Goal: Task Accomplishment & Management: Manage account settings

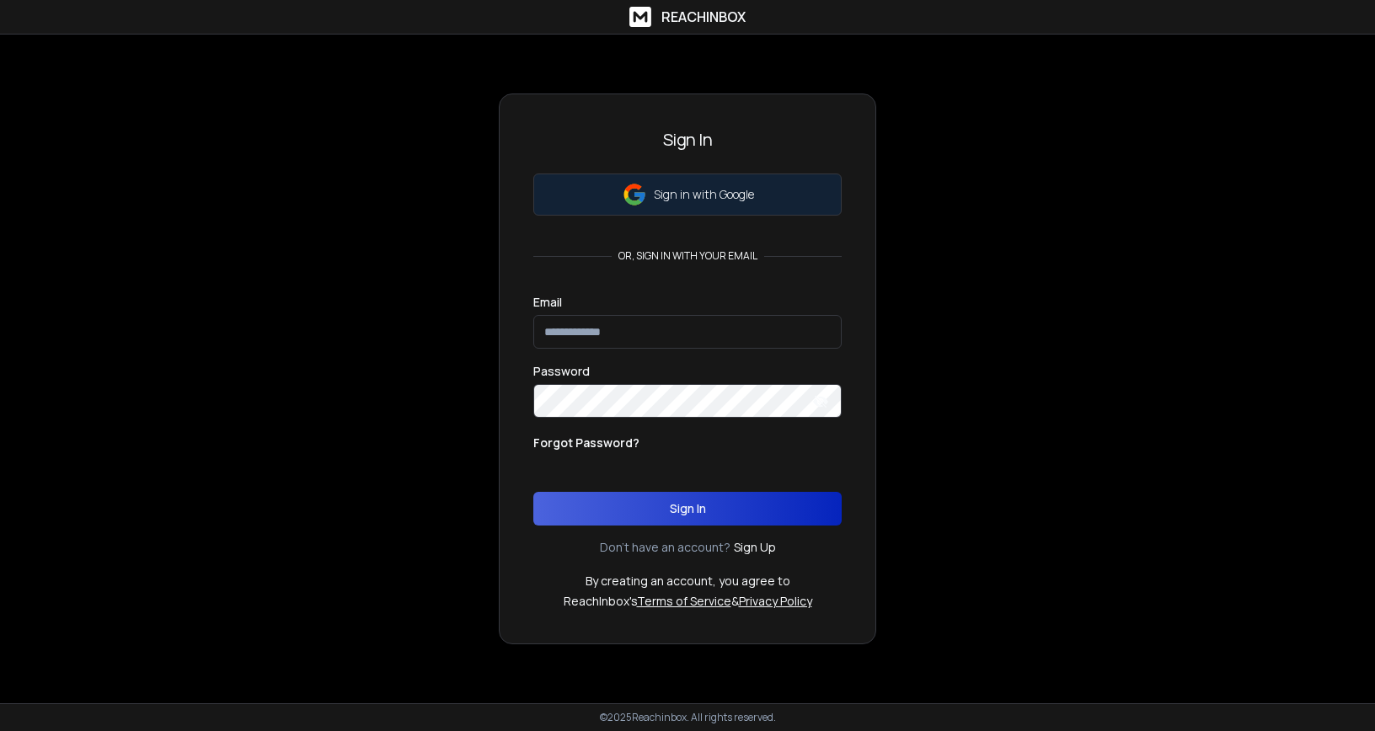
click at [706, 196] on p "Sign in with Google" at bounding box center [704, 194] width 100 height 17
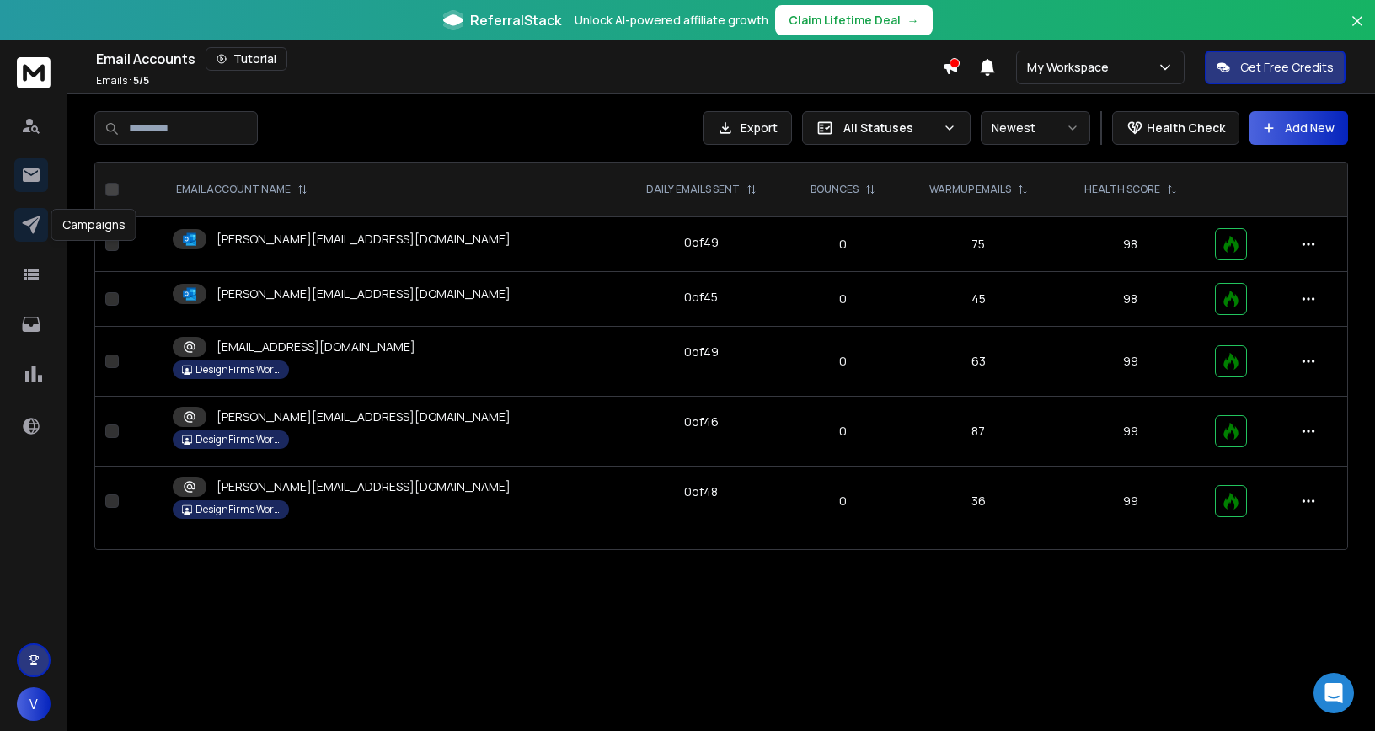
click at [30, 225] on icon at bounding box center [31, 225] width 20 height 20
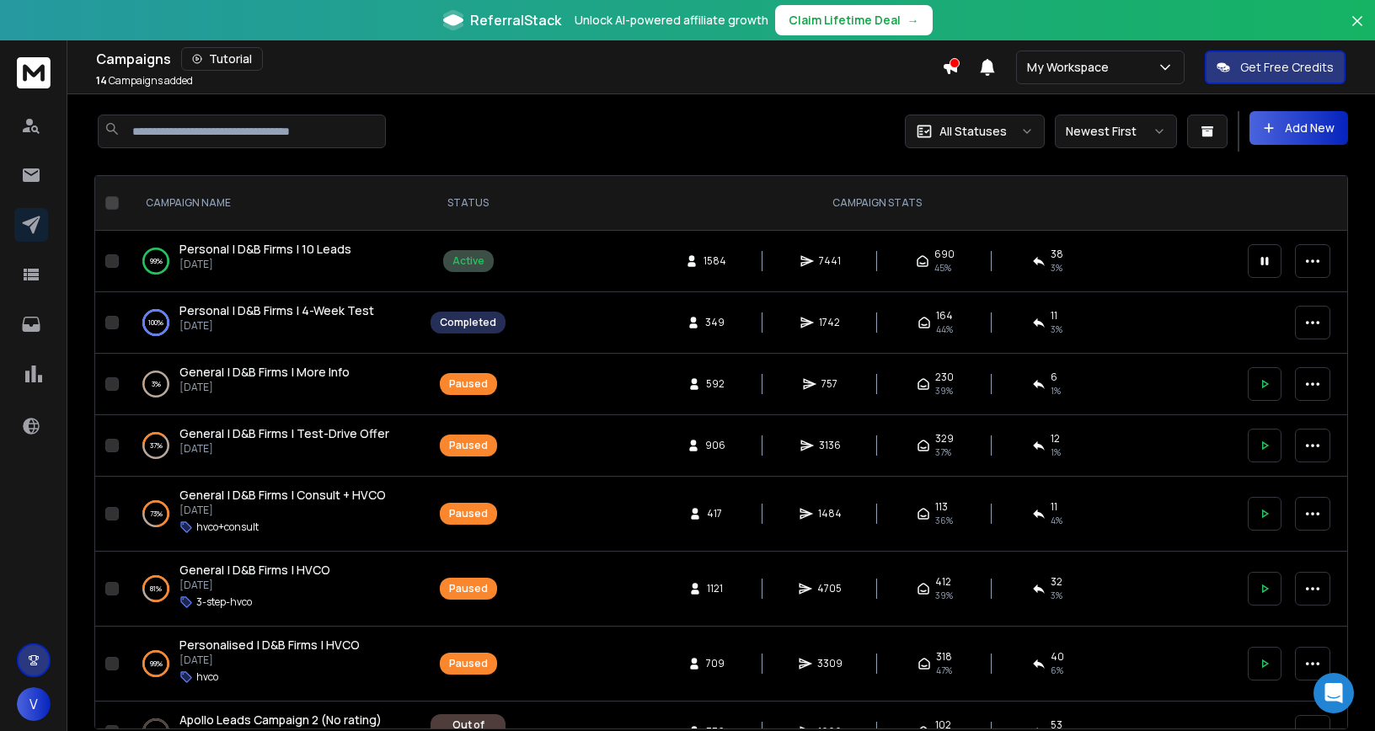
click at [223, 253] on span "Personal | D&B Firms | 10 Leads" at bounding box center [265, 249] width 172 height 16
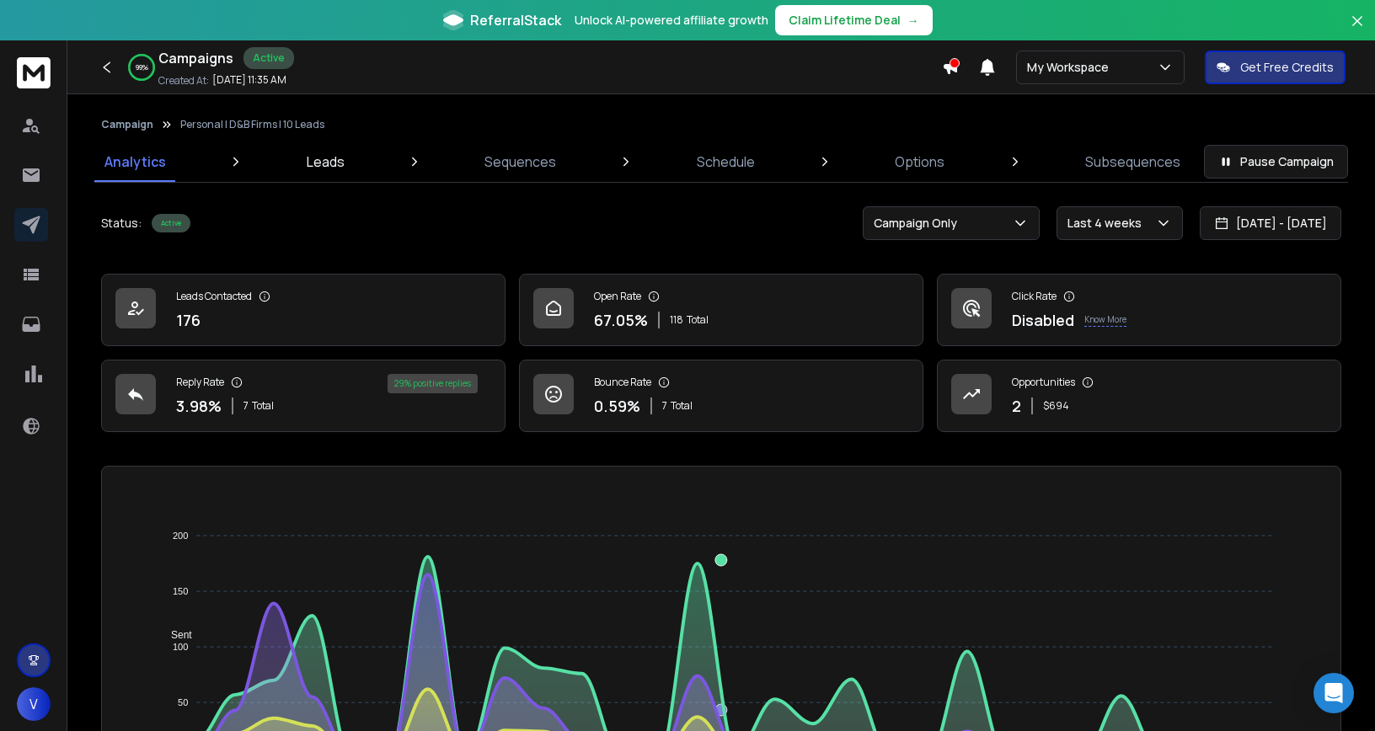
click at [323, 158] on p "Leads" at bounding box center [326, 162] width 38 height 20
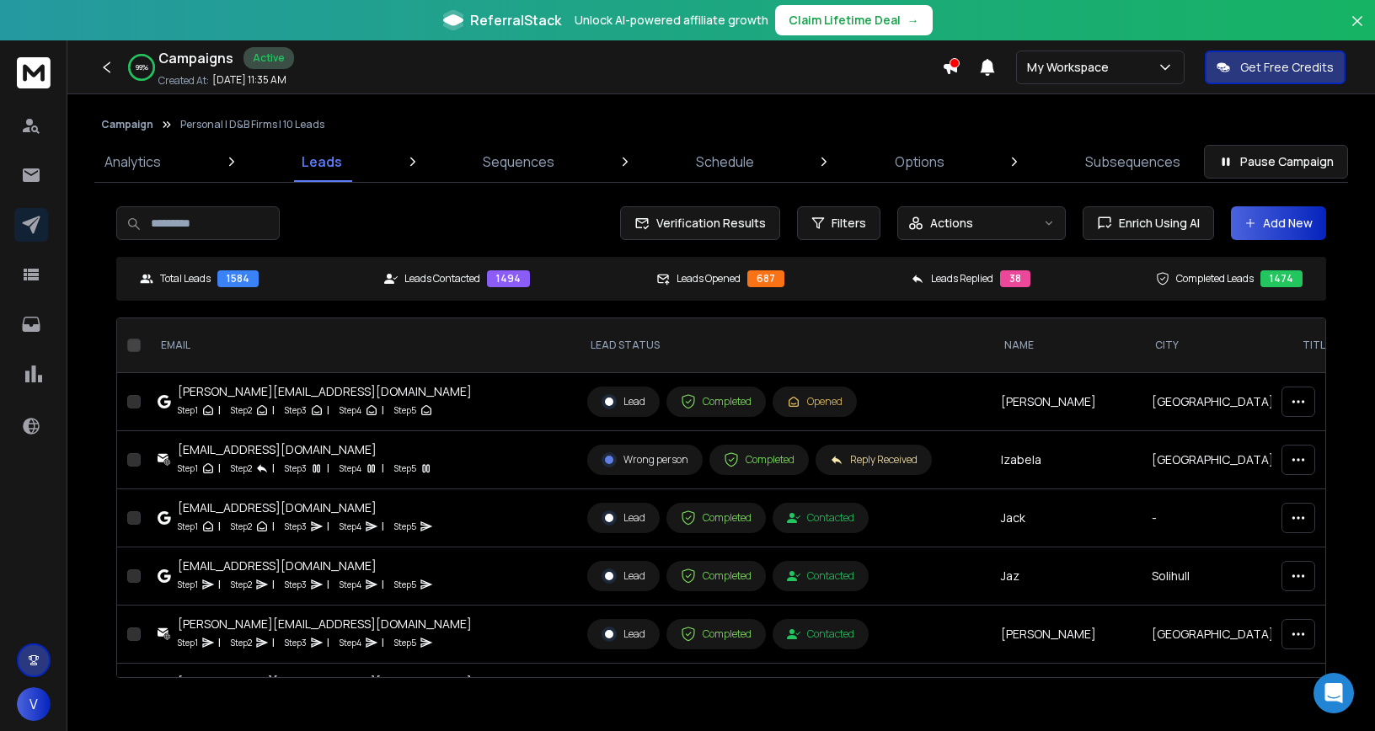
click at [1278, 226] on button "Add New" at bounding box center [1278, 223] width 95 height 34
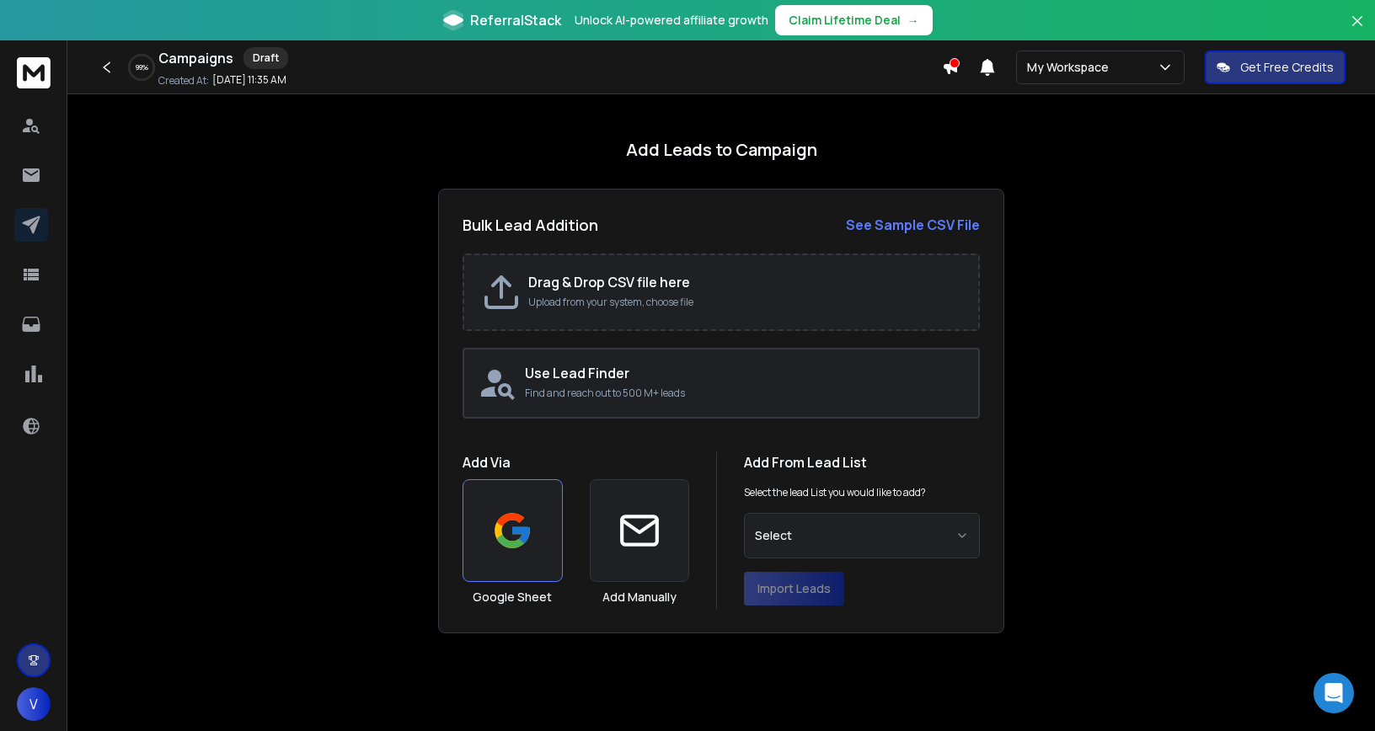
click at [511, 552] on icon at bounding box center [512, 530] width 42 height 51
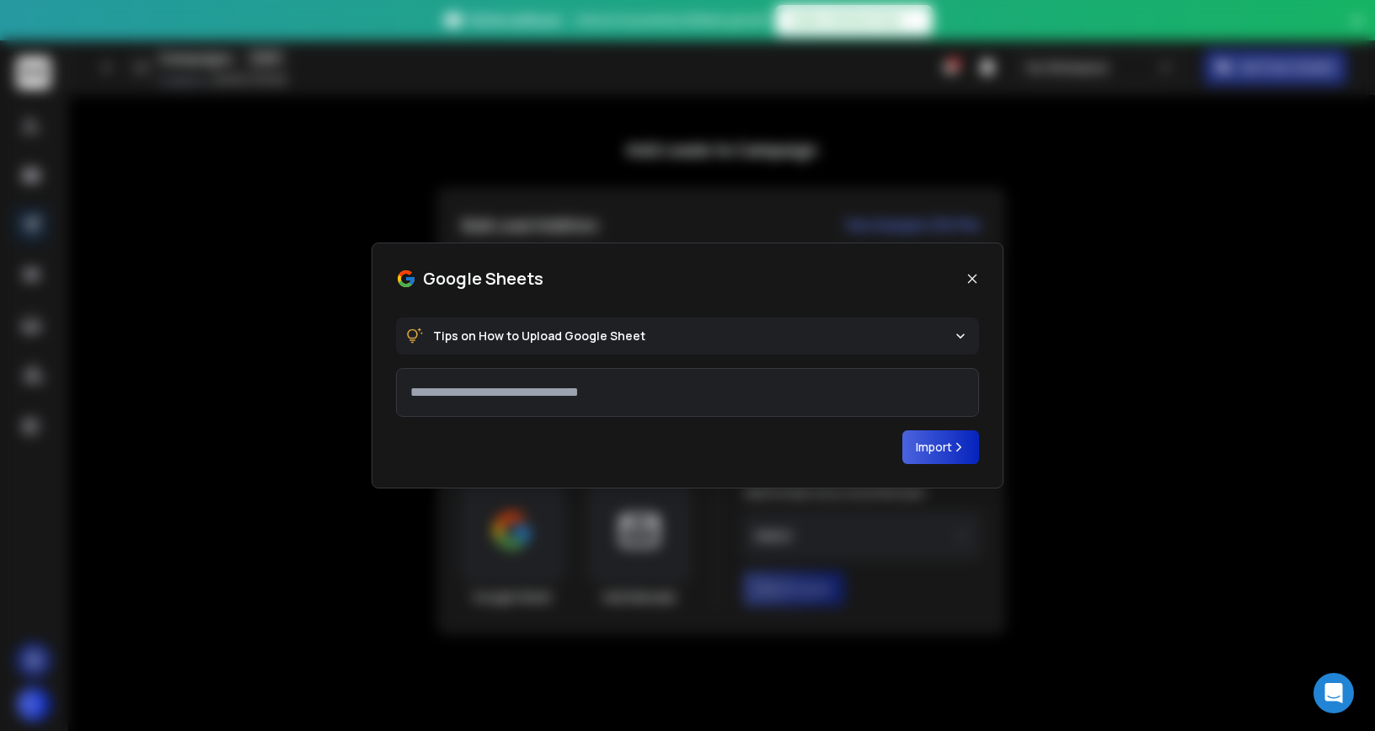
click at [474, 392] on input at bounding box center [687, 392] width 583 height 49
paste input "**********"
type input "**********"
click at [940, 449] on button "Import" at bounding box center [940, 447] width 77 height 34
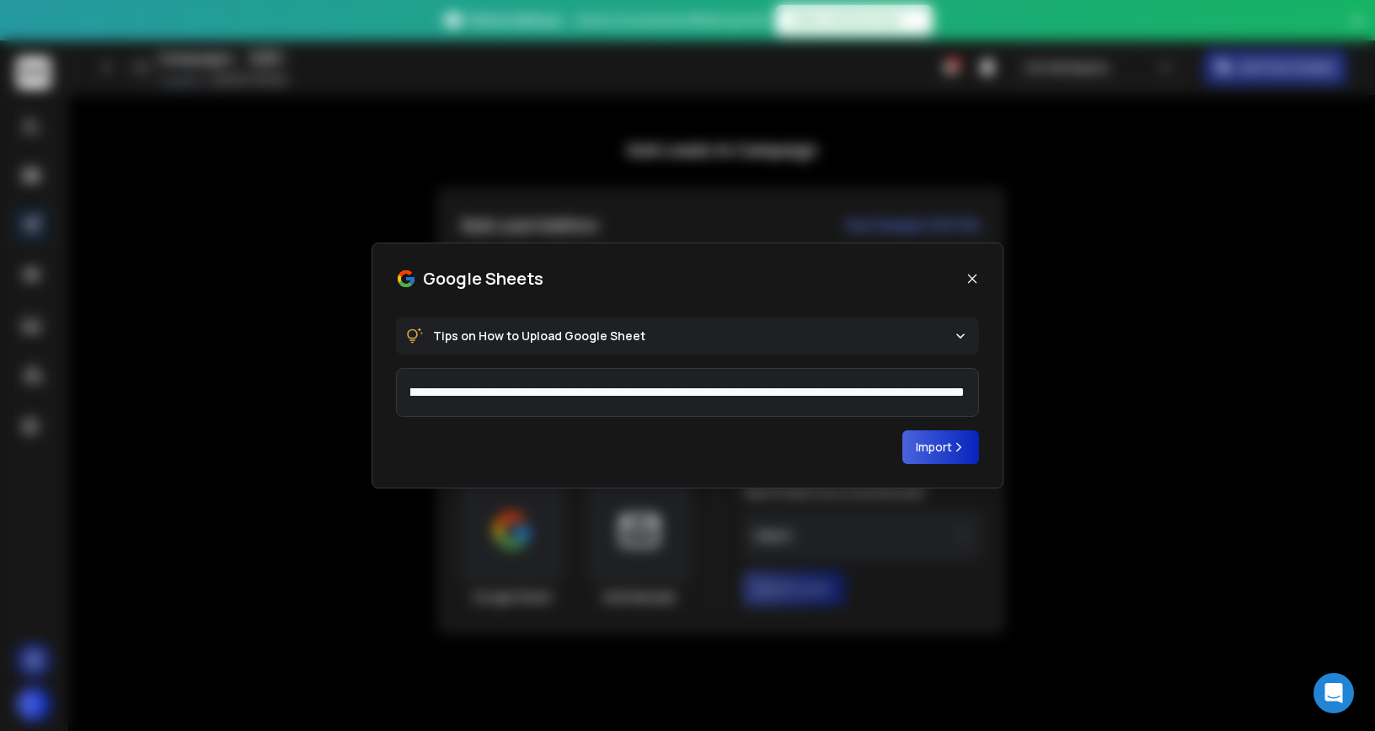
scroll to position [0, 0]
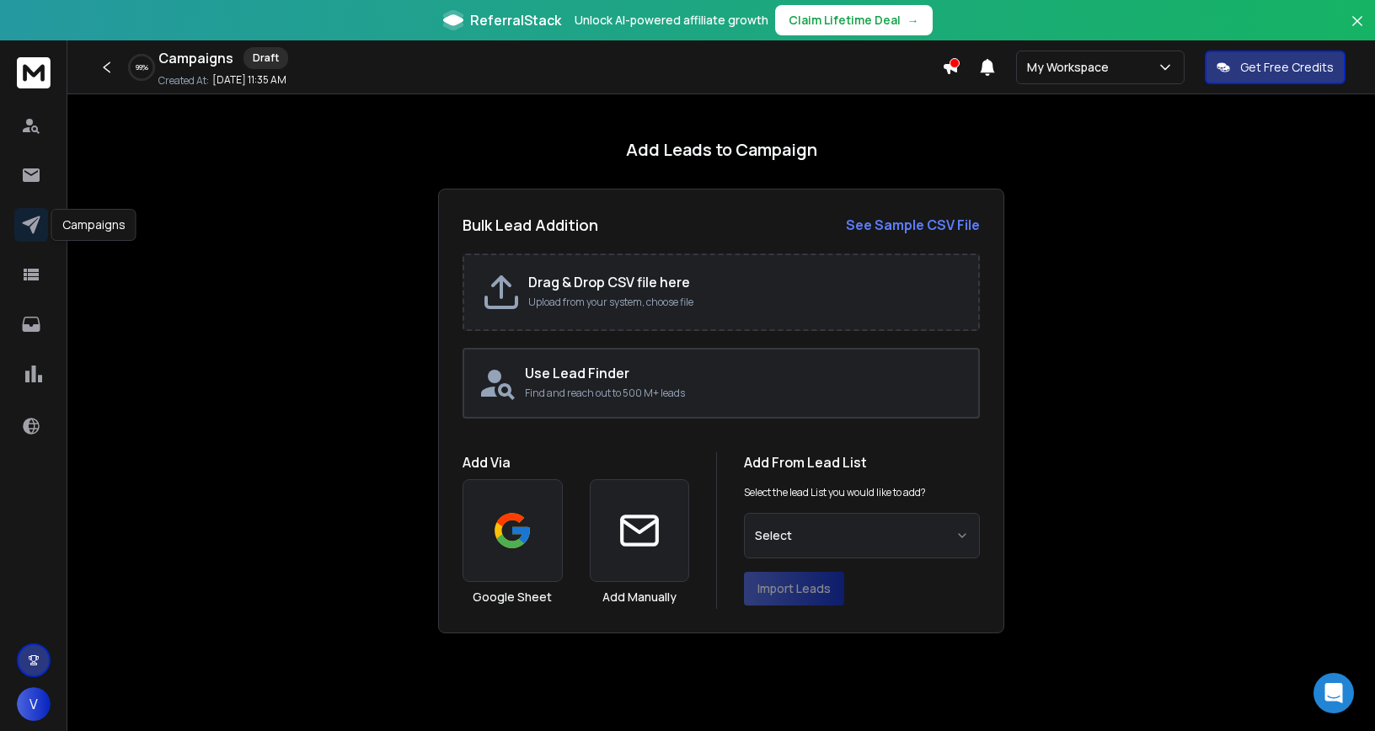
click at [30, 227] on icon at bounding box center [31, 225] width 18 height 18
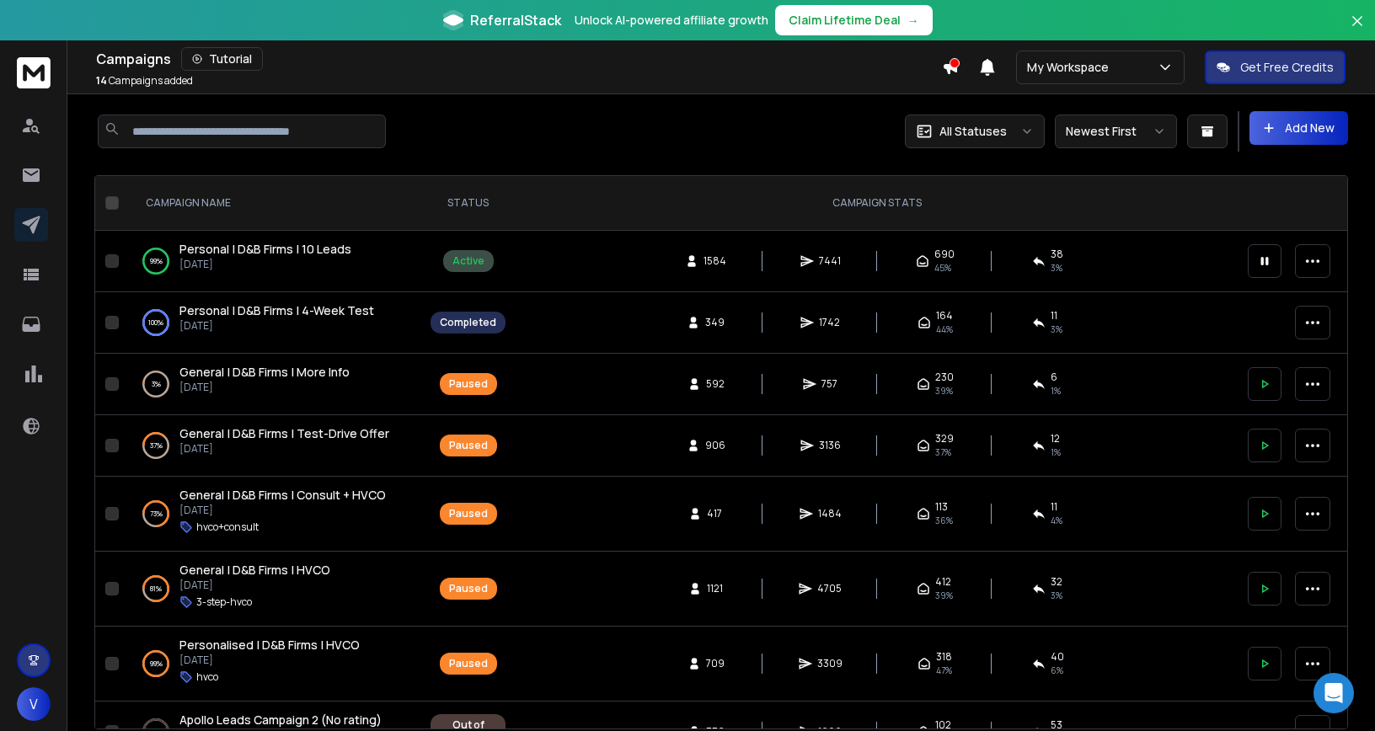
click at [244, 249] on span "Personal | D&B Firms | 10 Leads" at bounding box center [265, 249] width 172 height 16
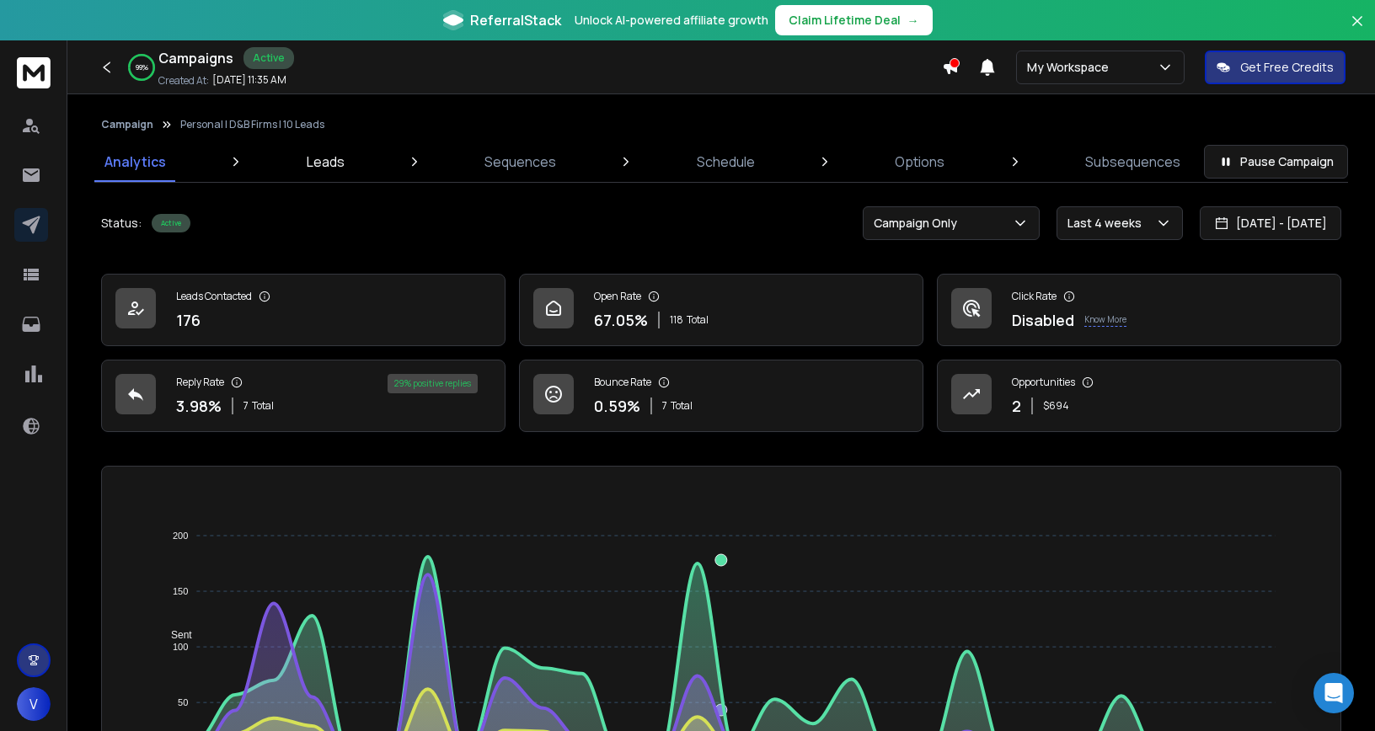
click at [334, 161] on p "Leads" at bounding box center [326, 162] width 38 height 20
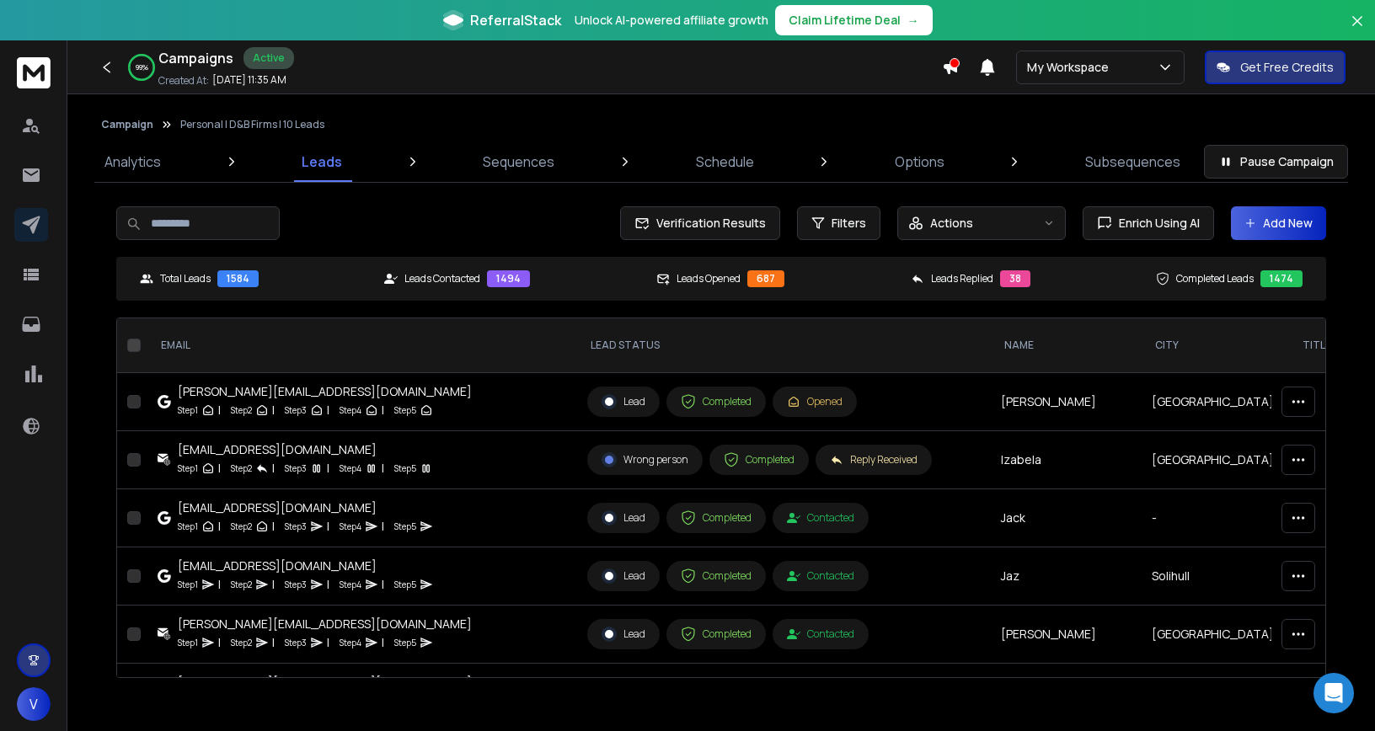
click at [181, 223] on input at bounding box center [197, 223] width 163 height 34
paste input "**********"
type input "**********"
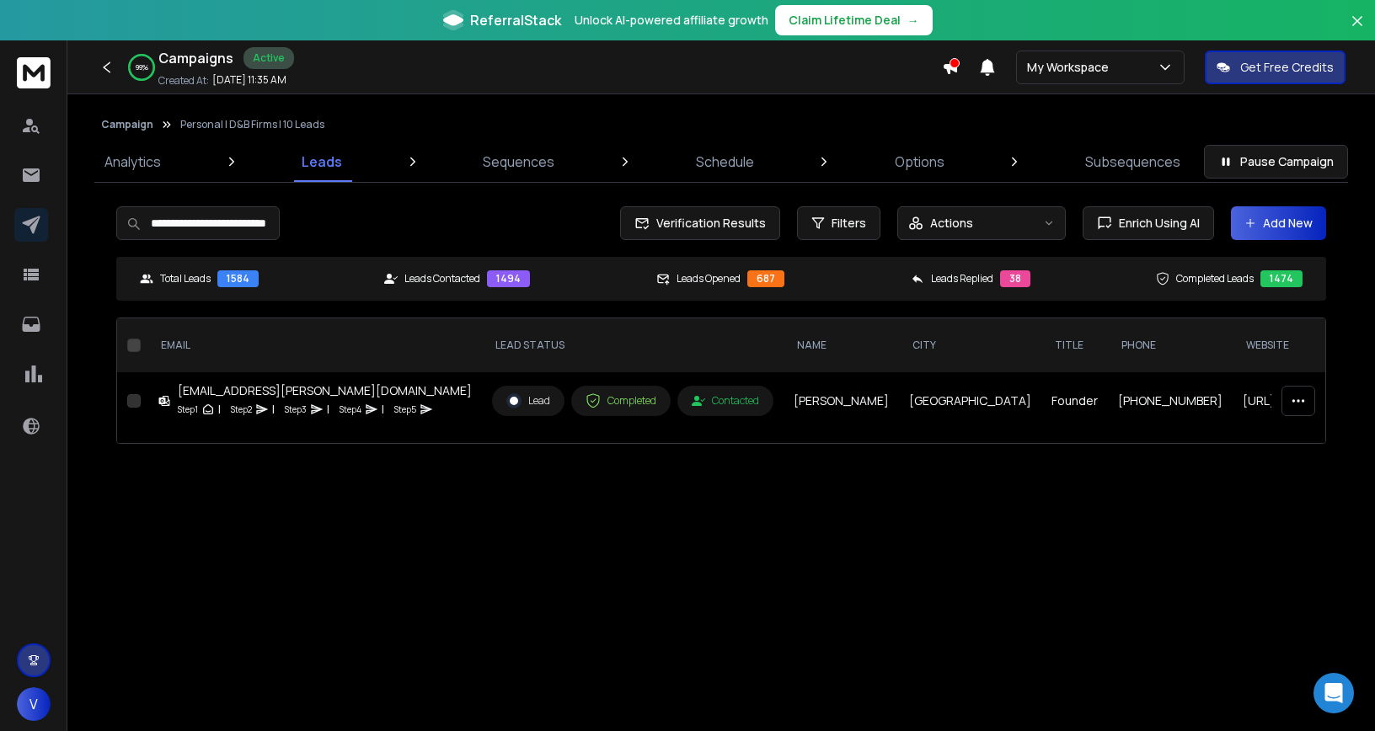
click at [1302, 408] on icon "button" at bounding box center [1297, 400] width 15 height 15
click at [788, 600] on div "**********" at bounding box center [687, 365] width 1375 height 731
click at [31, 327] on icon at bounding box center [31, 324] width 18 height 15
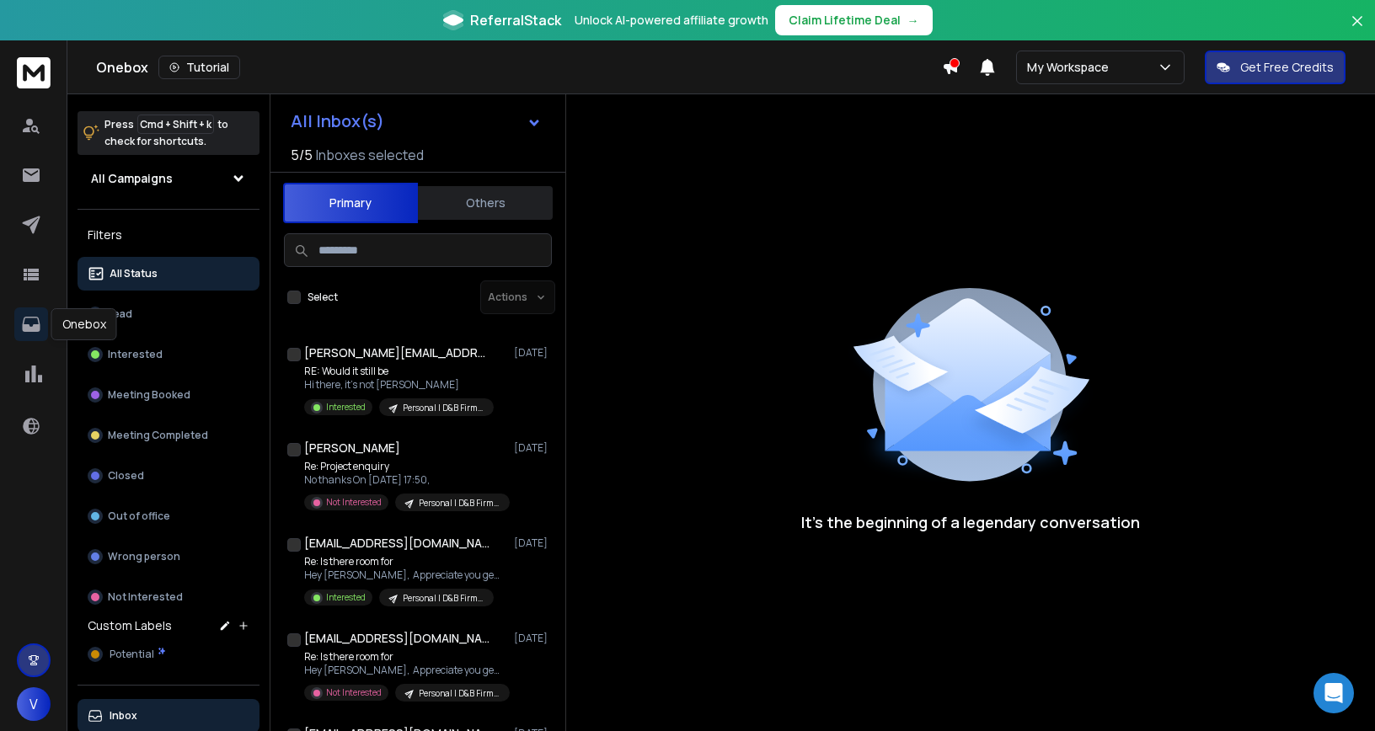
click at [24, 326] on icon at bounding box center [31, 324] width 18 height 15
click at [34, 176] on icon at bounding box center [31, 174] width 17 height 13
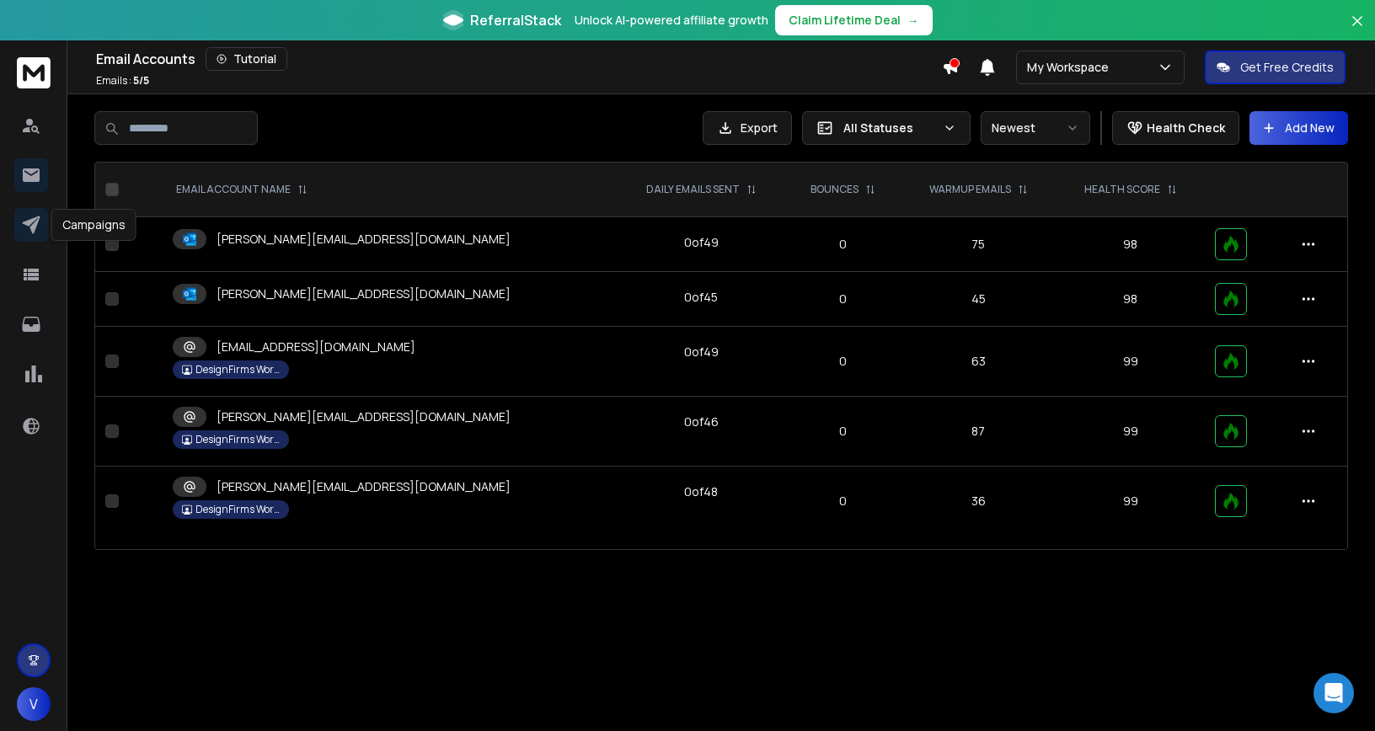
click at [30, 231] on icon at bounding box center [31, 225] width 20 height 20
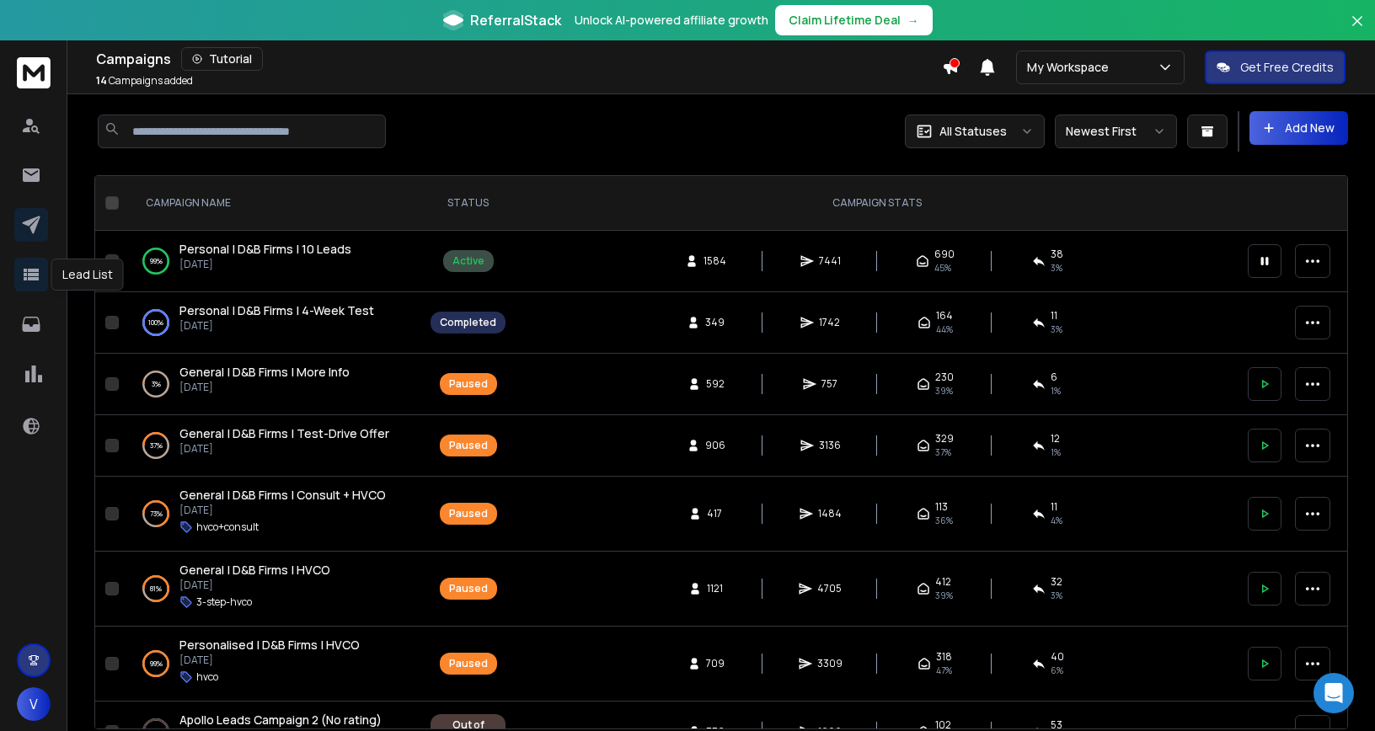
click at [32, 276] on icon at bounding box center [31, 274] width 20 height 20
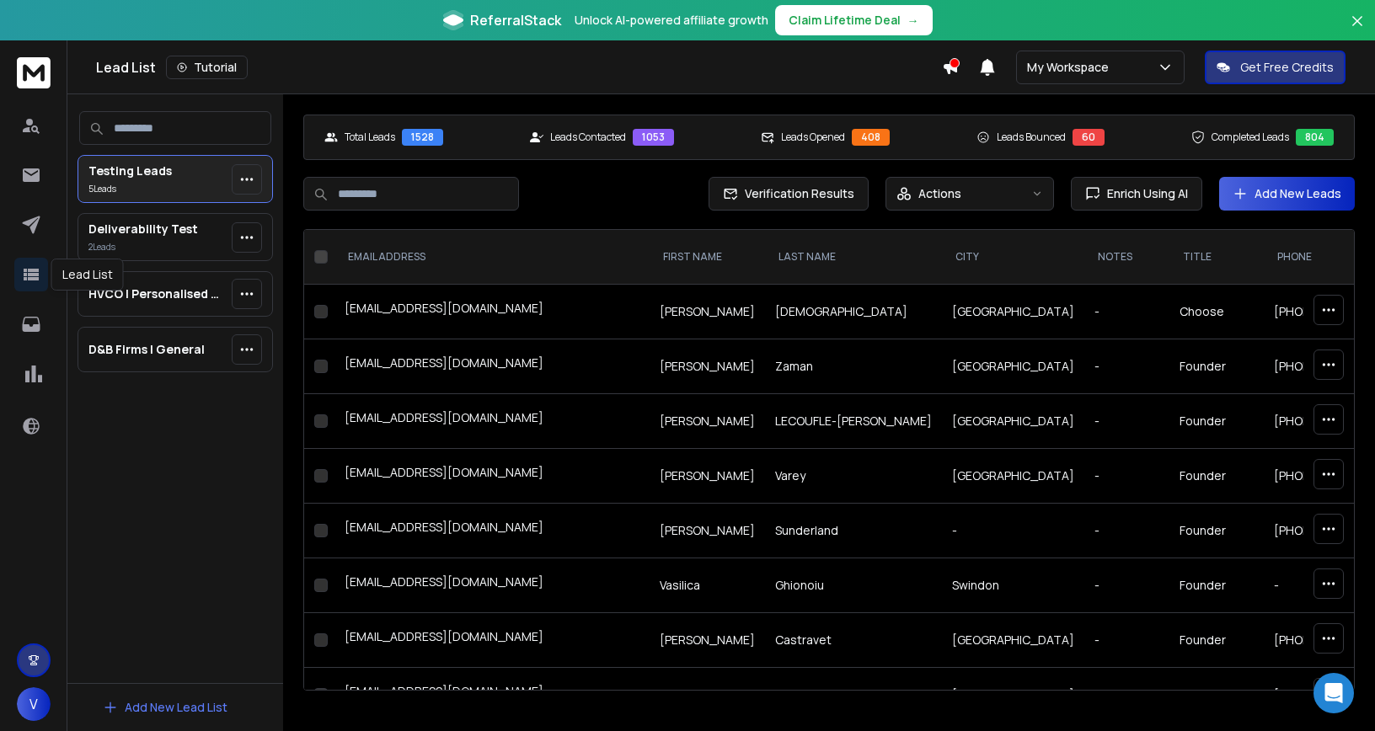
click at [29, 275] on icon at bounding box center [31, 275] width 15 height 12
click at [30, 324] on icon at bounding box center [31, 324] width 20 height 20
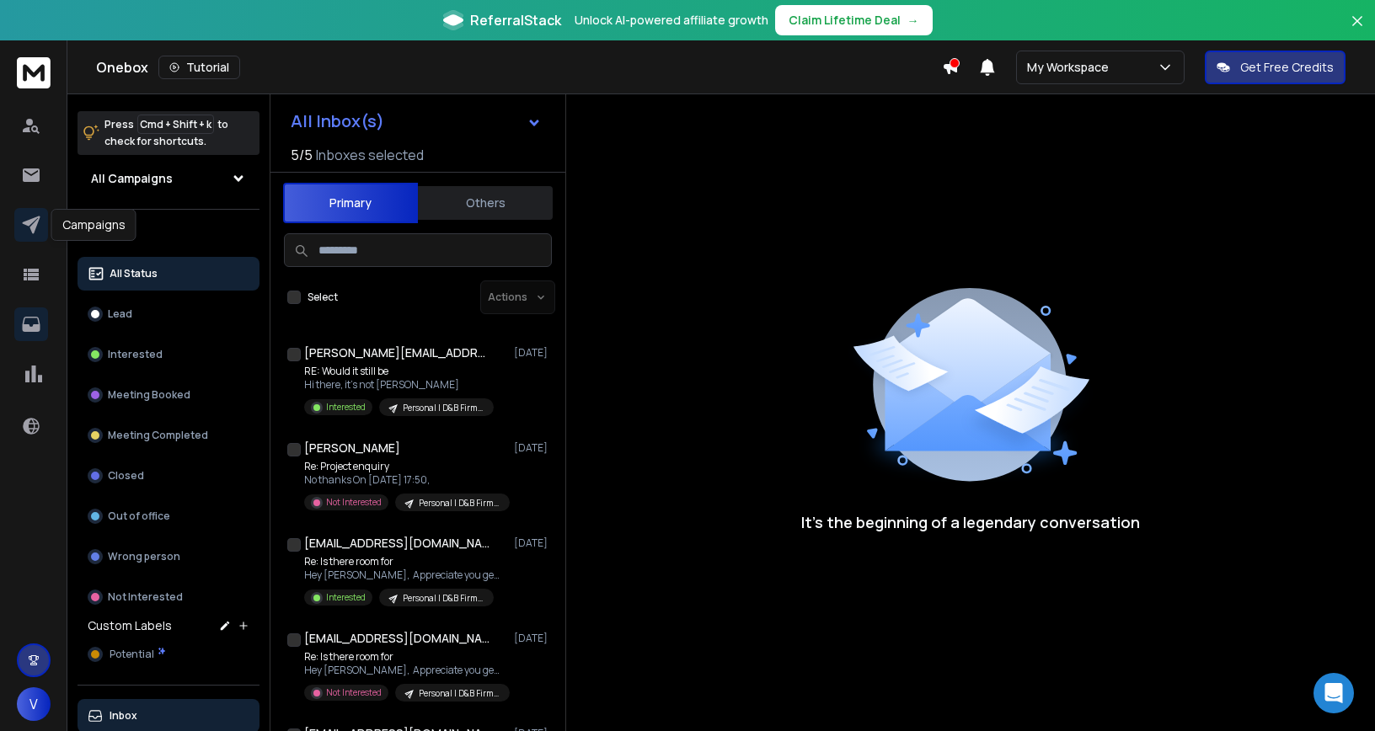
click at [30, 217] on icon at bounding box center [31, 225] width 20 height 20
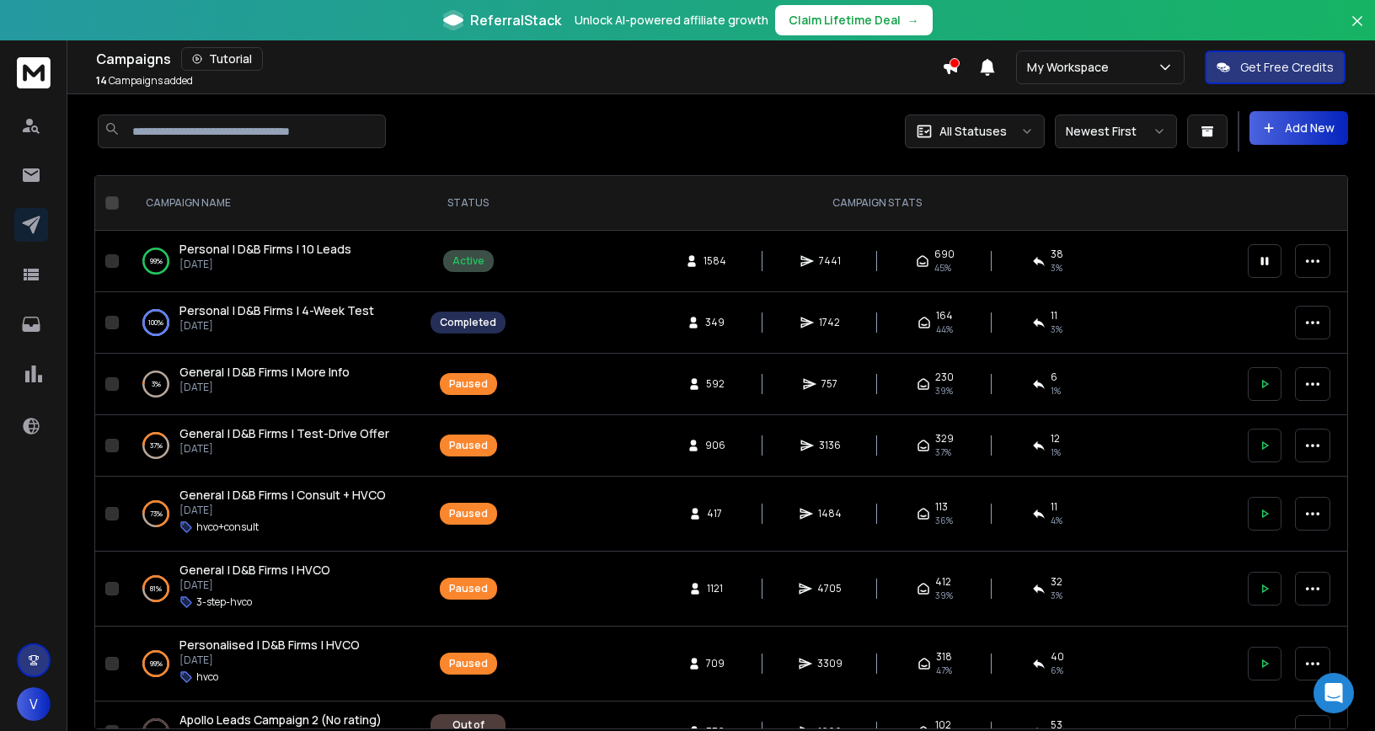
click at [237, 249] on span "Personal | D&B Firms | 10 Leads" at bounding box center [265, 249] width 172 height 16
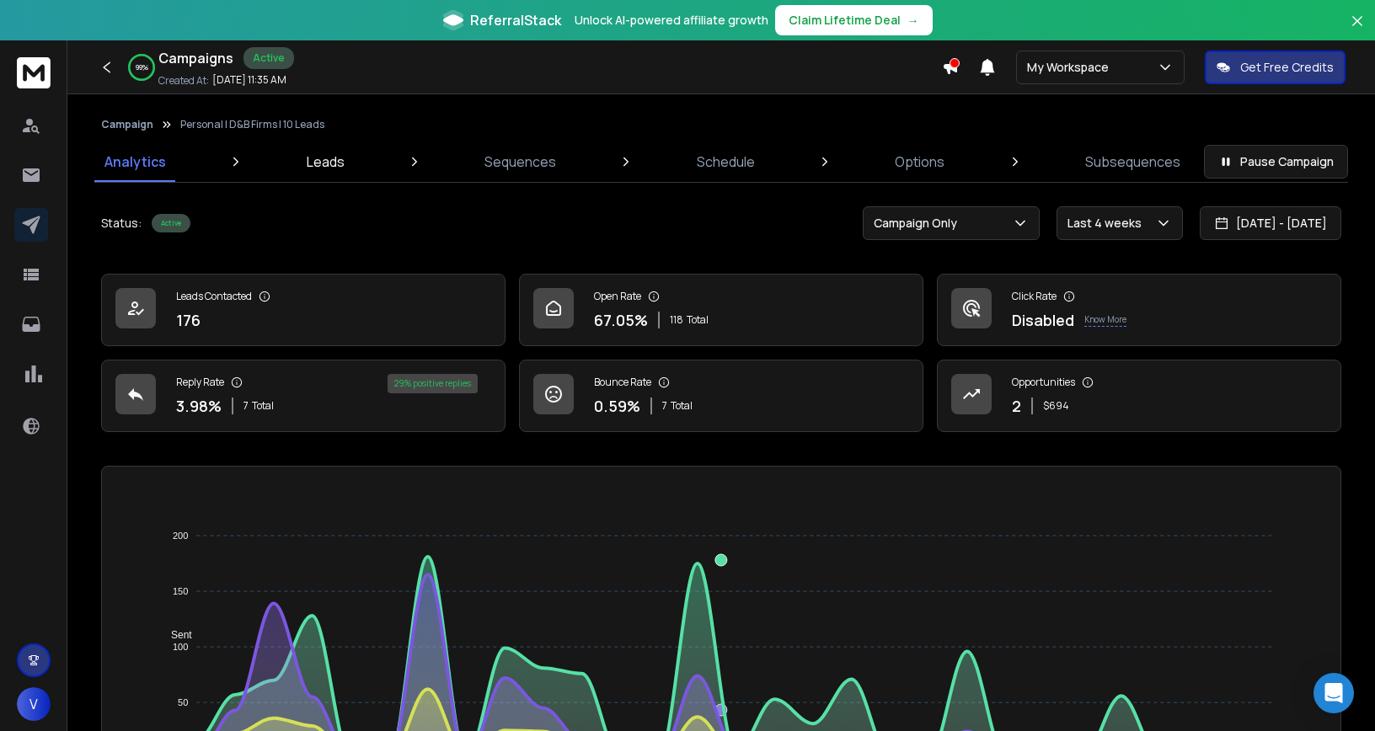
click at [328, 161] on p "Leads" at bounding box center [326, 162] width 38 height 20
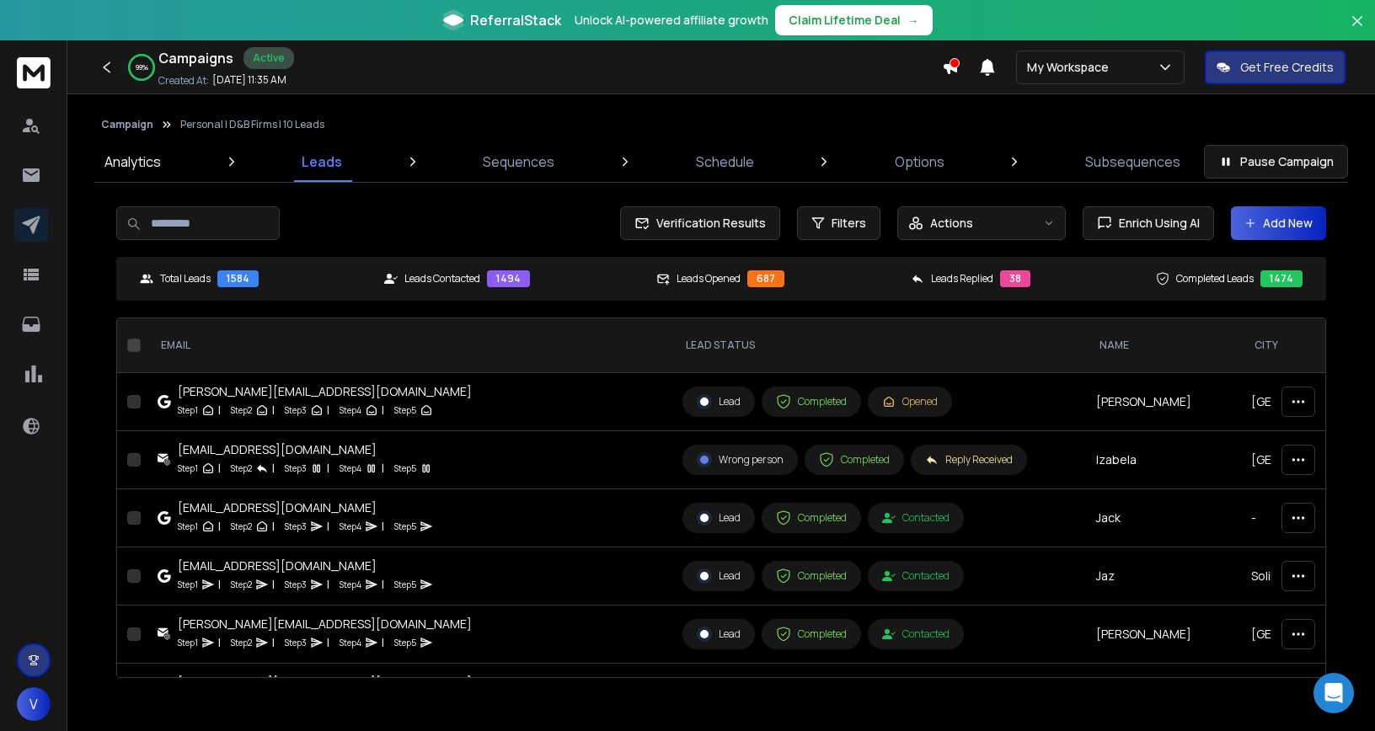
click at [141, 160] on p "Analytics" at bounding box center [132, 162] width 56 height 20
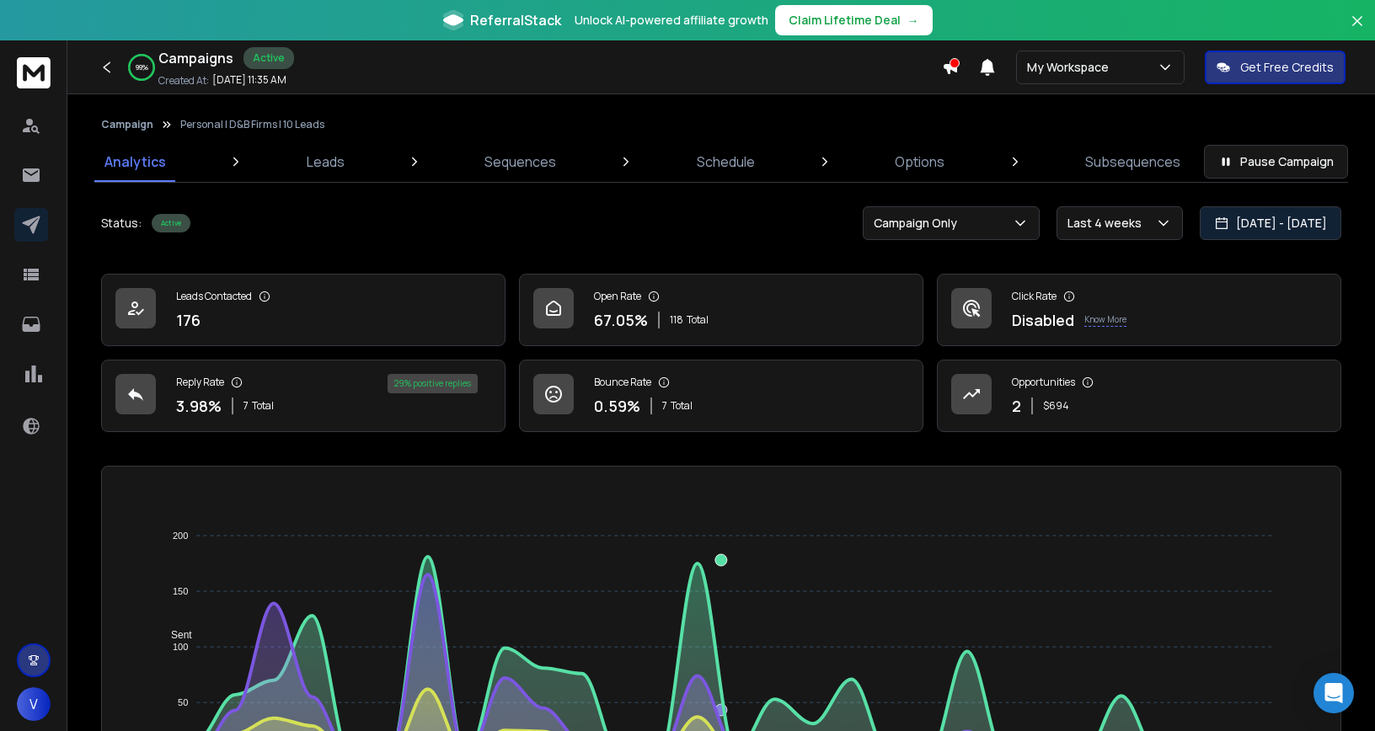
click at [1221, 231] on button "[DATE] - [DATE]" at bounding box center [1270, 223] width 142 height 34
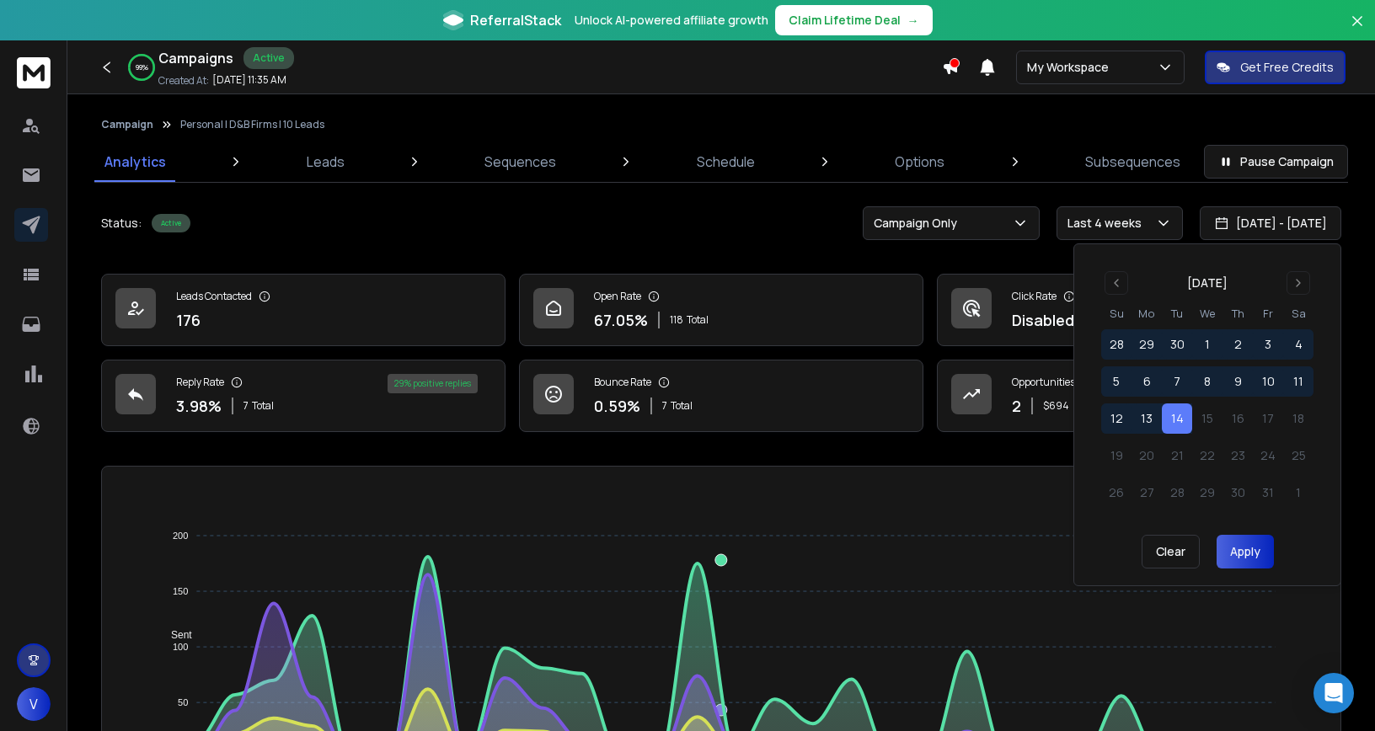
click at [1178, 417] on button "14" at bounding box center [1176, 418] width 30 height 30
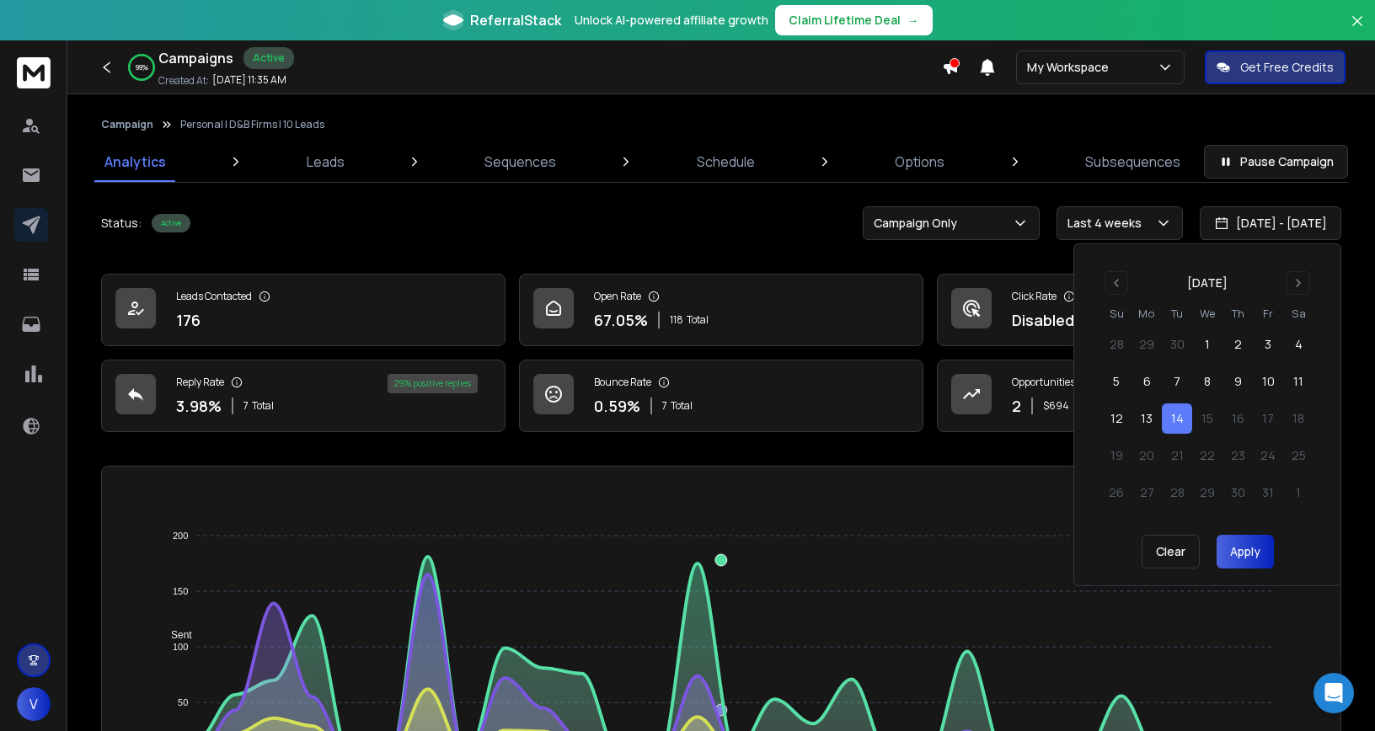
click at [713, 215] on div "Status: Active Pause Campaign Campaign Only Last 4 weeks [DATE] - [DATE]" at bounding box center [721, 223] width 1240 height 34
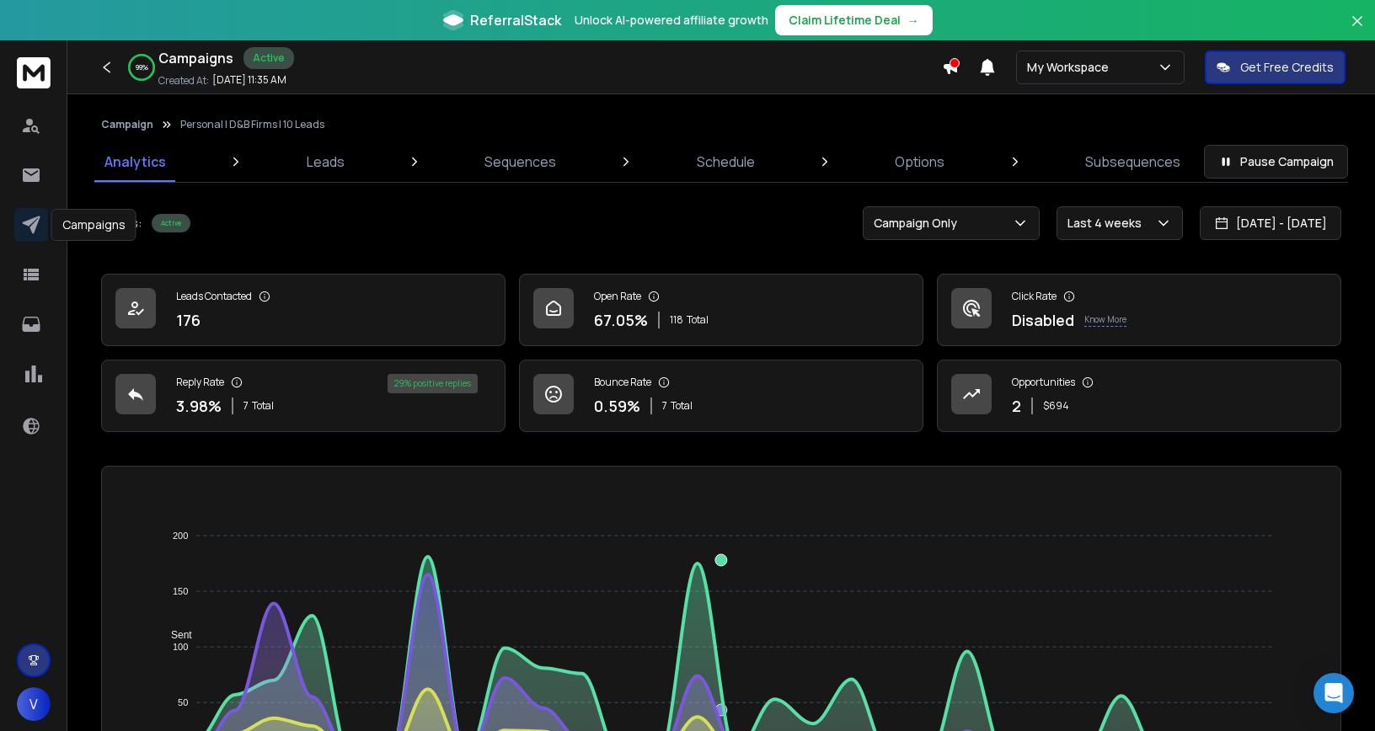
click at [32, 223] on icon at bounding box center [31, 225] width 20 height 20
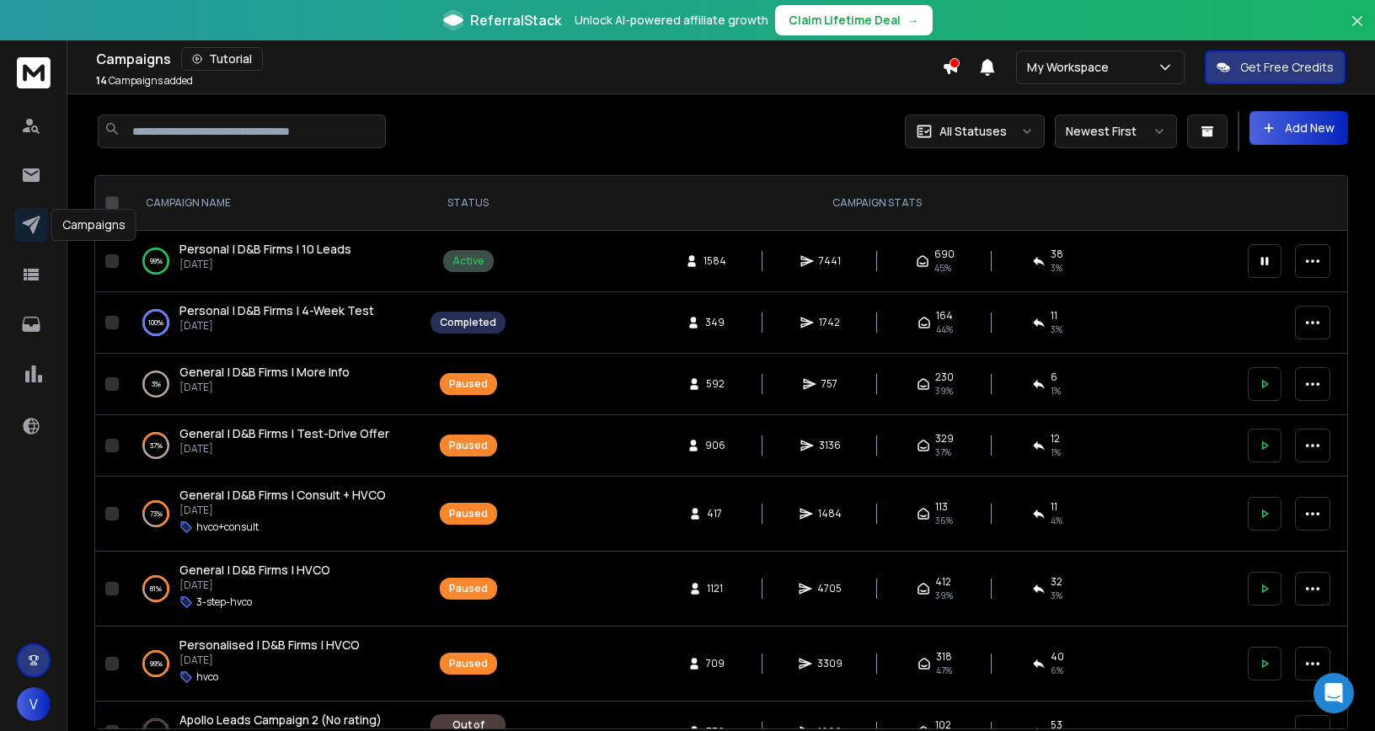
click at [32, 227] on icon at bounding box center [31, 225] width 18 height 18
click at [220, 252] on span "Personal | D&B Firms | 10 Leads" at bounding box center [265, 249] width 172 height 16
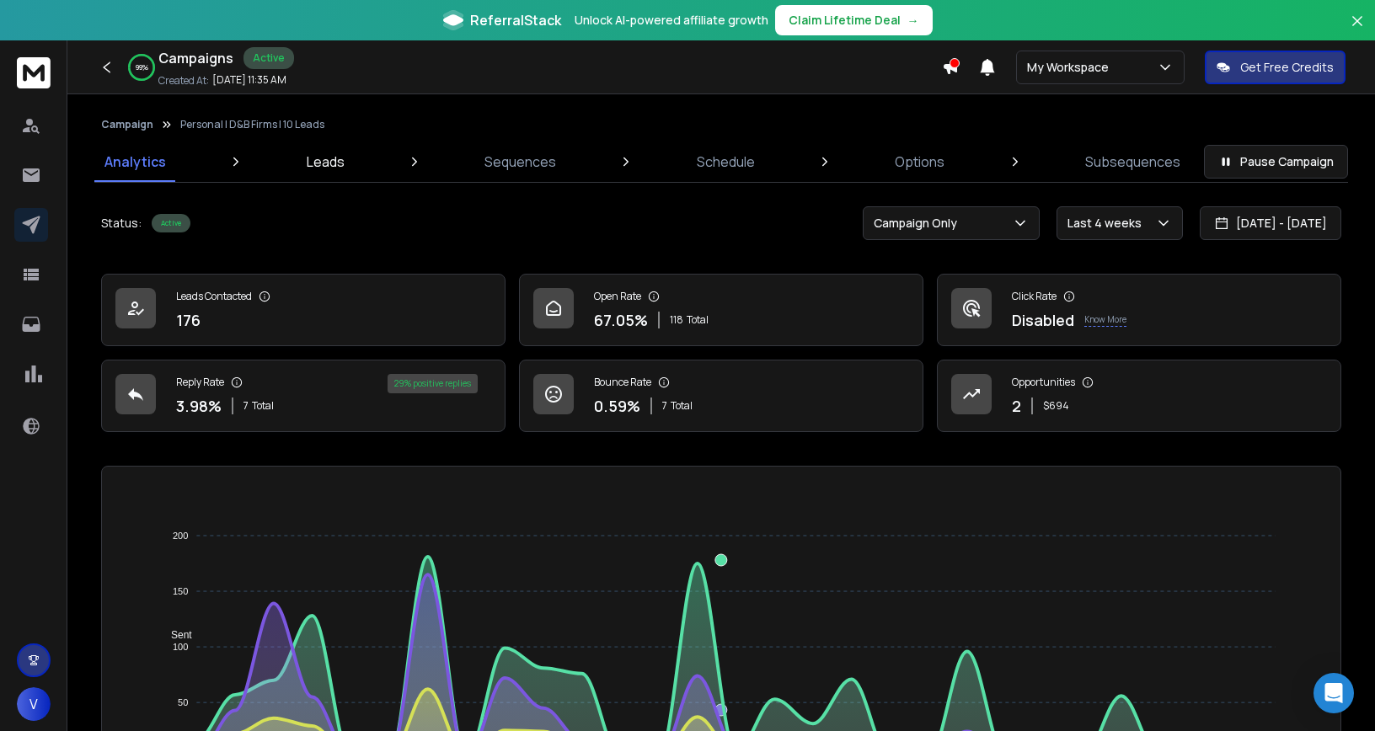
click at [330, 168] on p "Leads" at bounding box center [326, 162] width 38 height 20
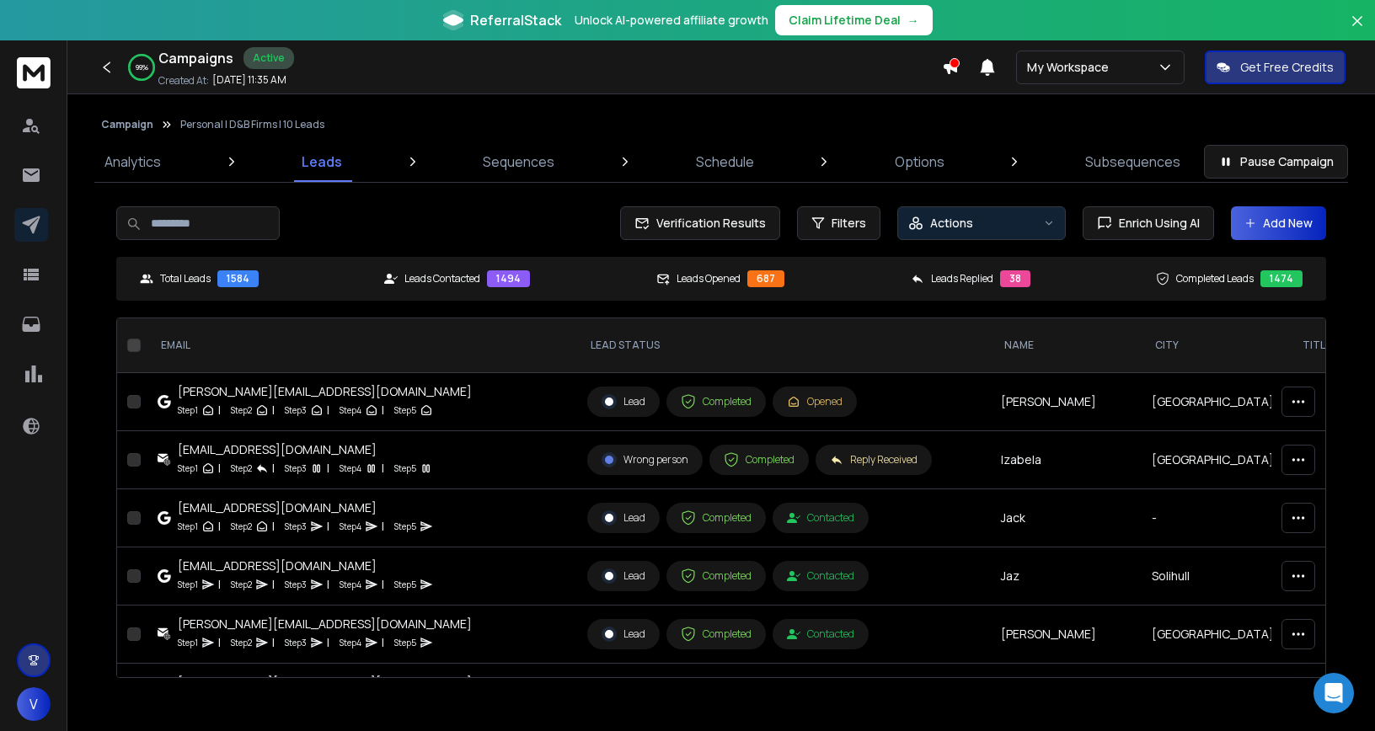
click at [1049, 224] on icon "button" at bounding box center [1049, 223] width 6 height 3
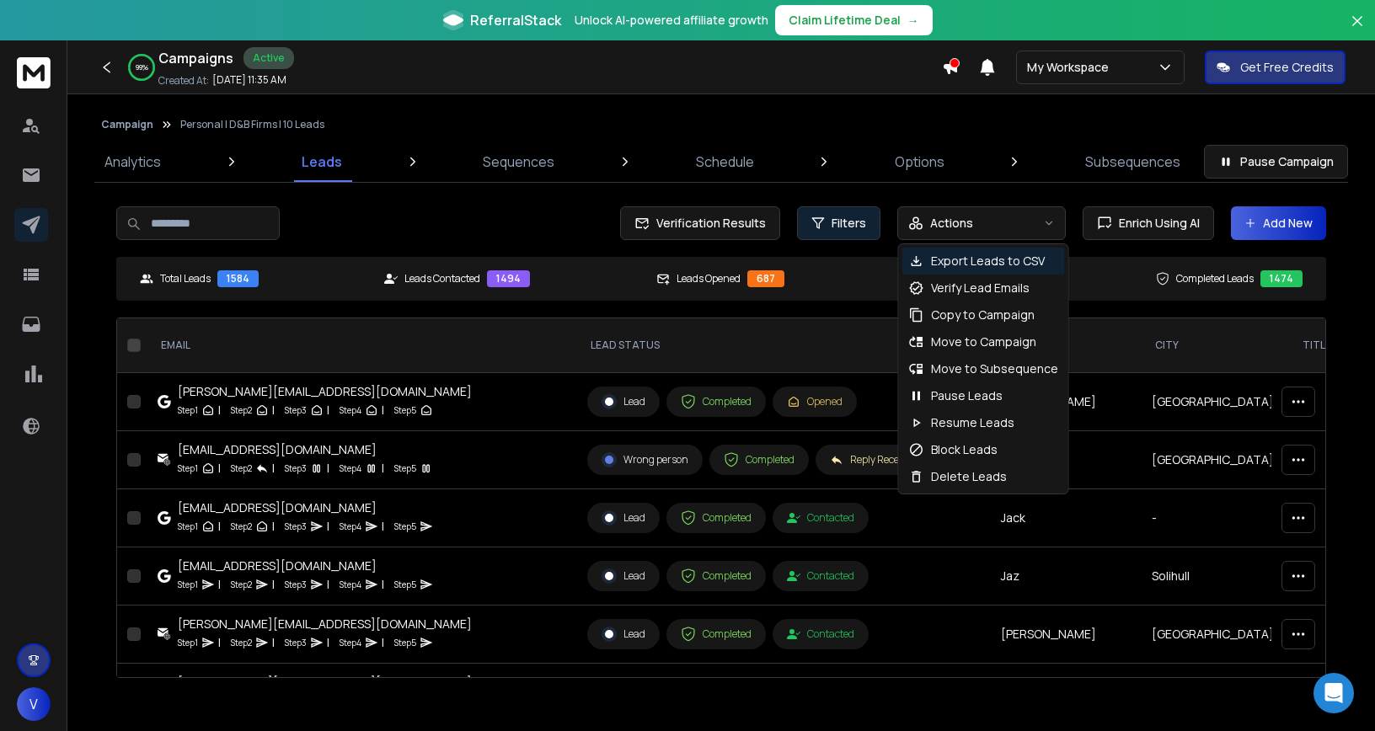
click at [846, 222] on span "Filters" at bounding box center [848, 223] width 35 height 17
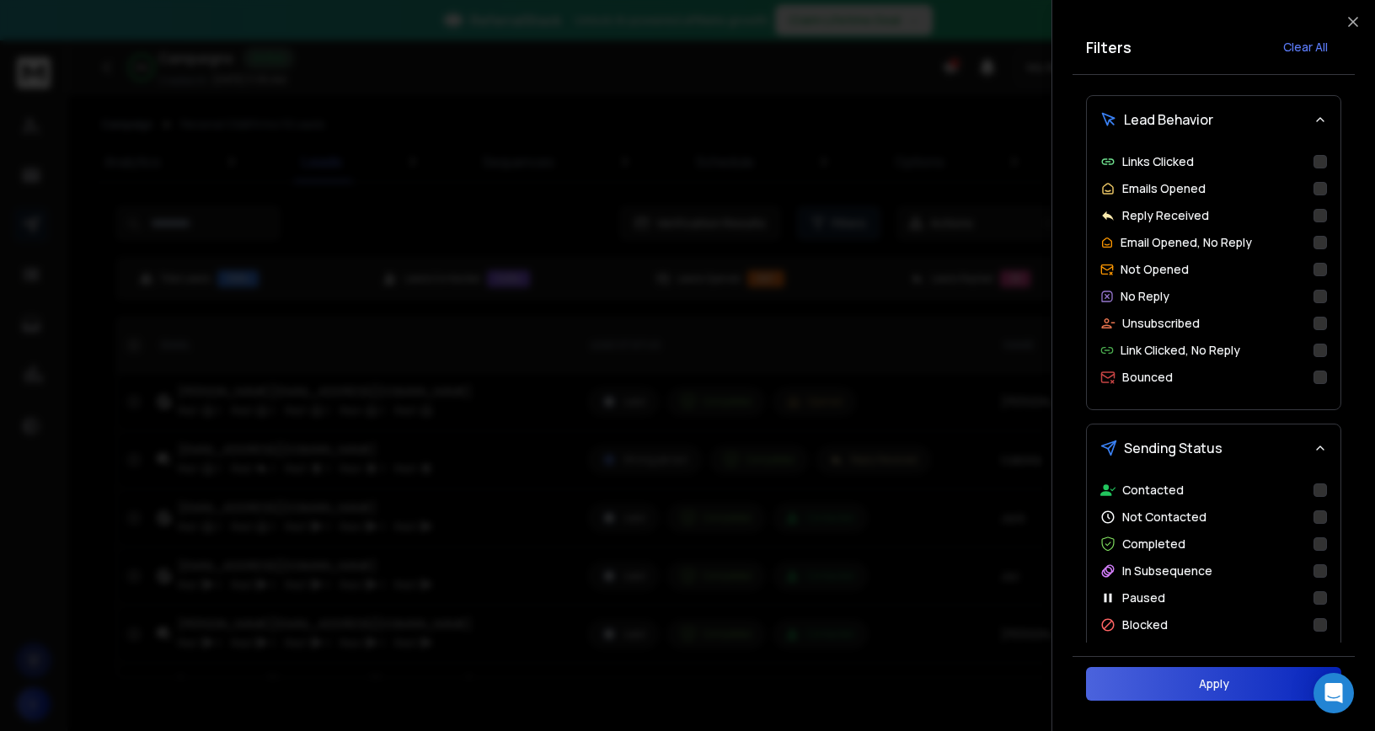
click at [846, 222] on div at bounding box center [687, 365] width 1375 height 731
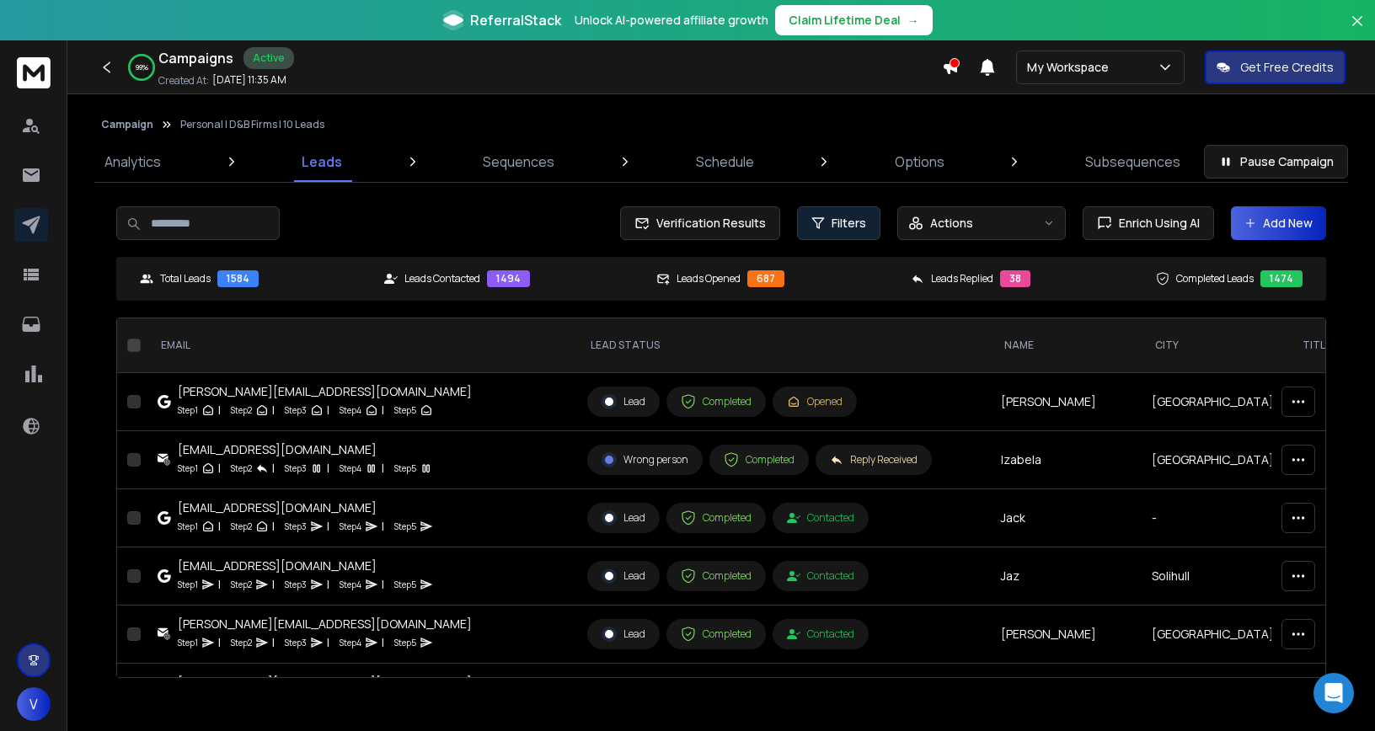
click at [846, 222] on span "Filters" at bounding box center [848, 223] width 35 height 17
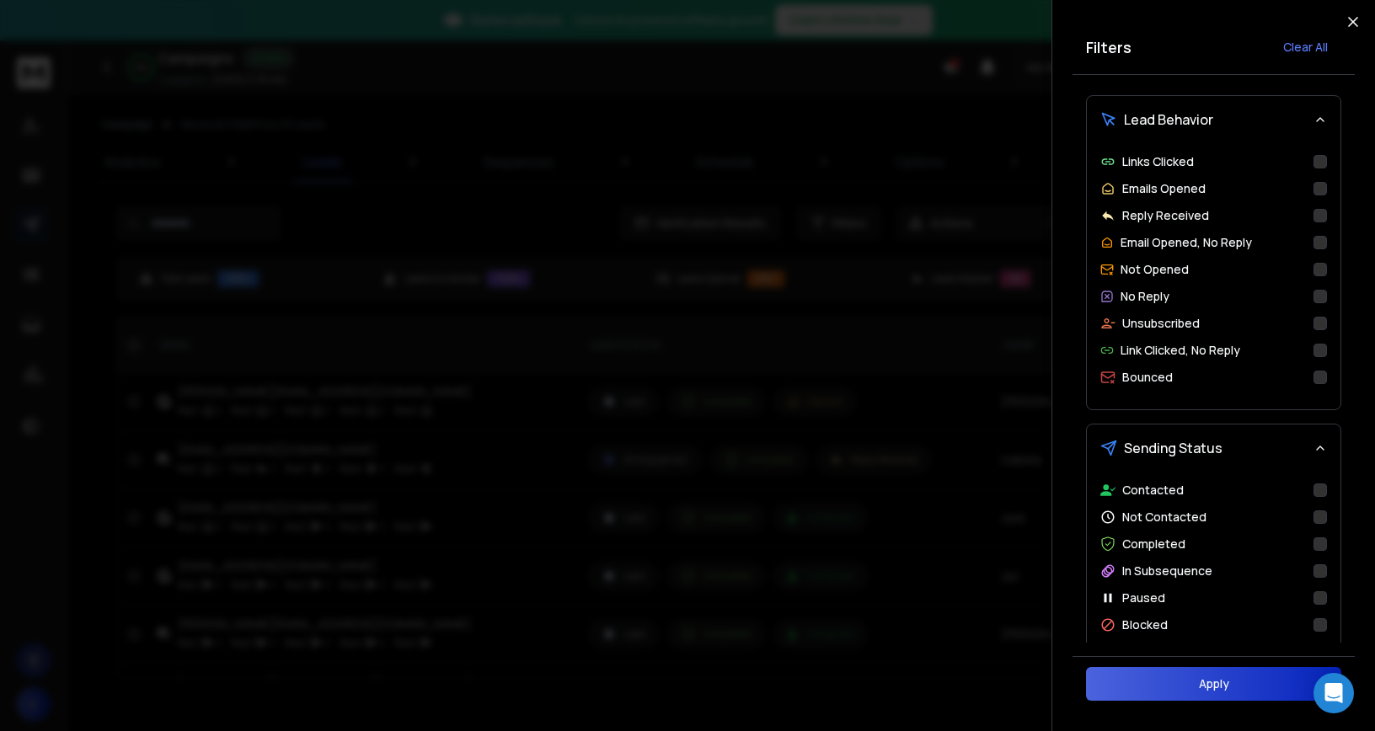
click at [1354, 25] on icon "button" at bounding box center [1352, 21] width 17 height 17
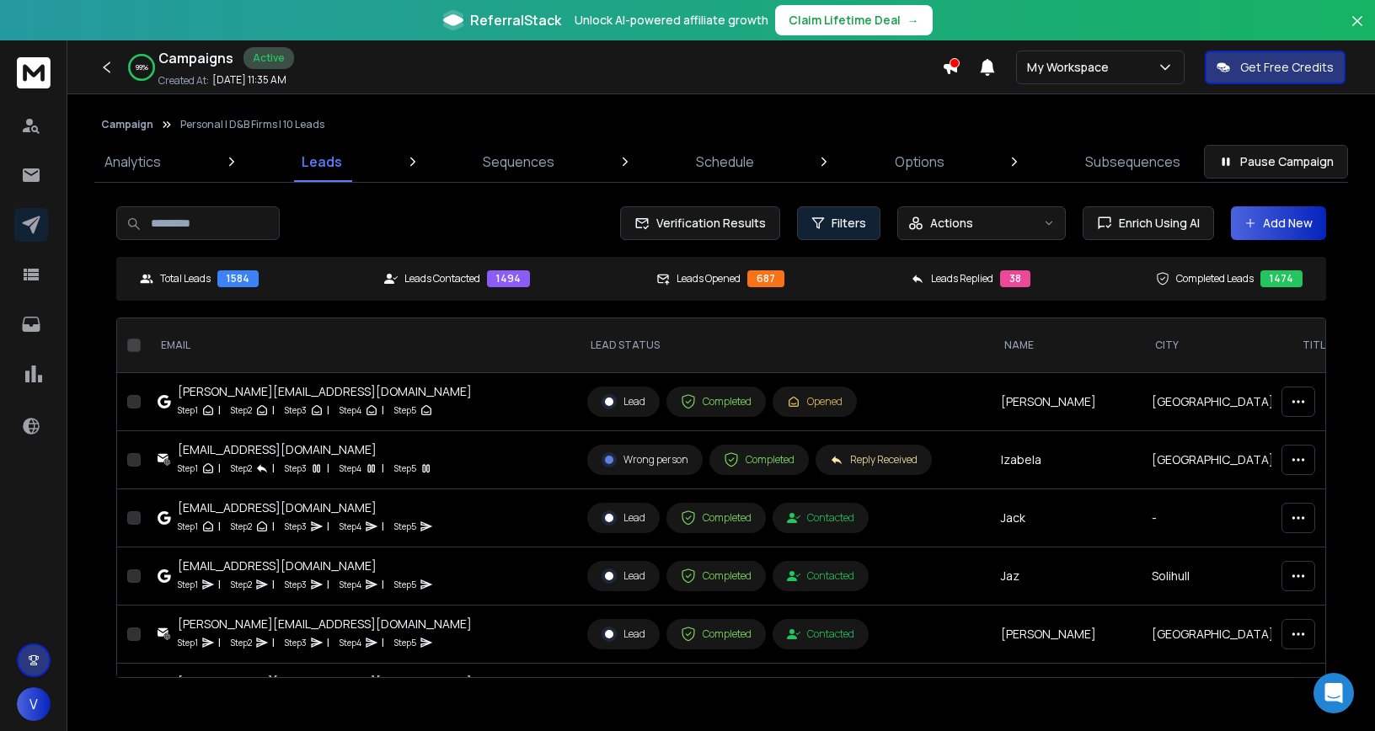
click at [848, 225] on span "Filters" at bounding box center [848, 223] width 35 height 17
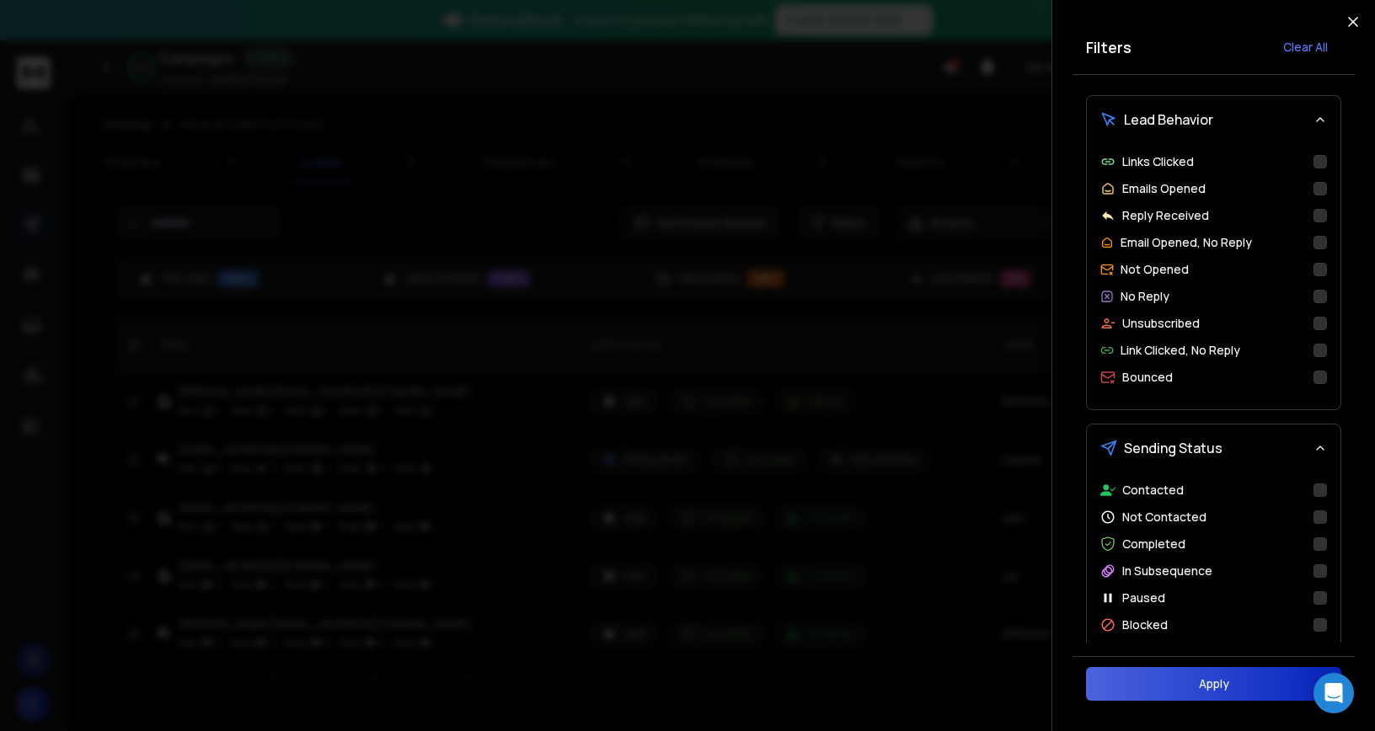
click at [1355, 20] on icon "button" at bounding box center [1352, 21] width 17 height 17
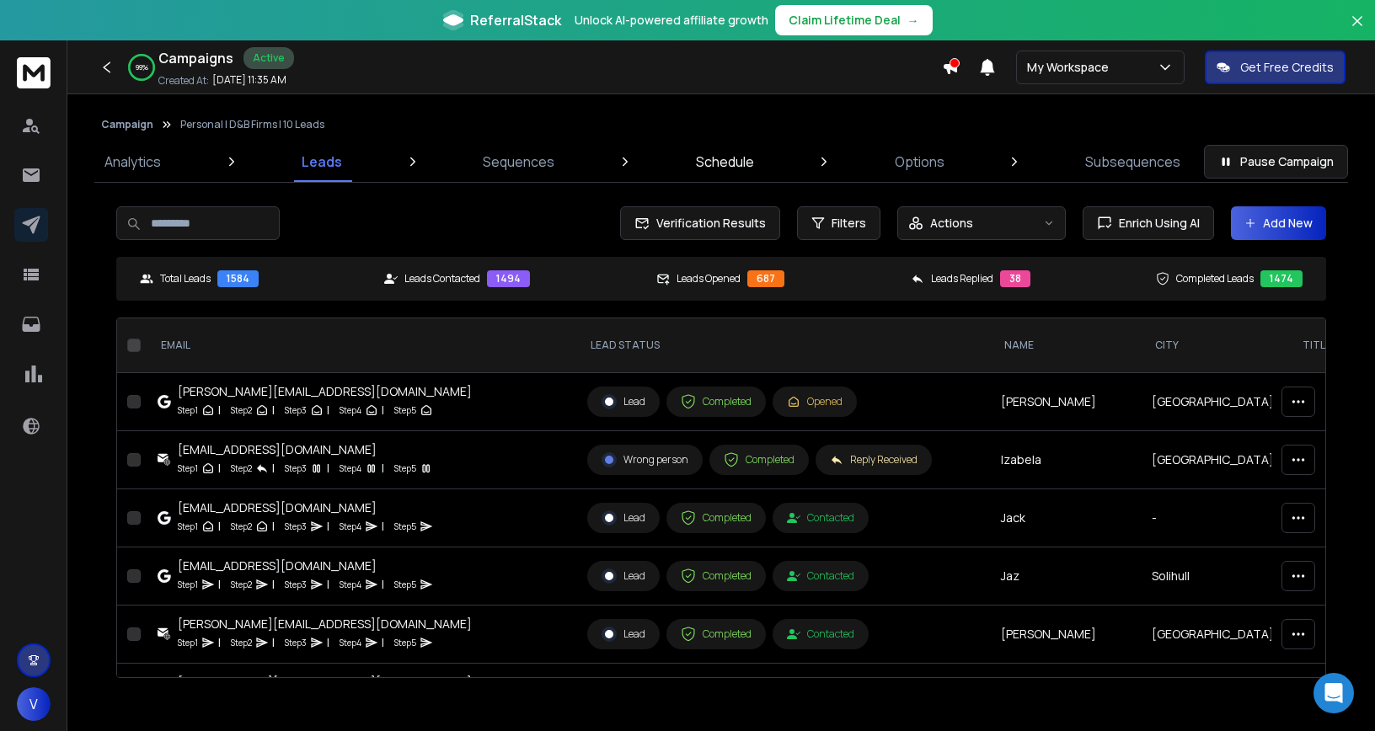
click at [718, 163] on p "Schedule" at bounding box center [725, 162] width 58 height 20
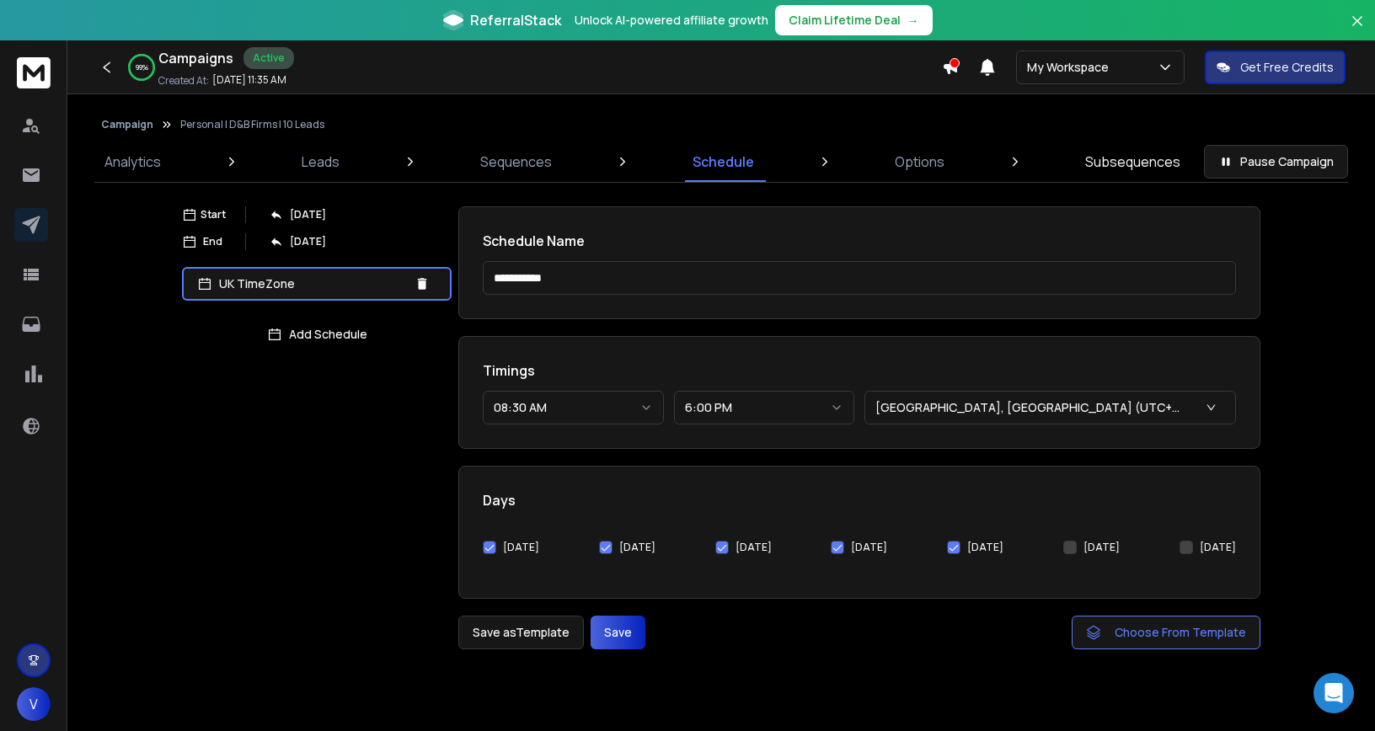
click at [1111, 158] on p "Subsequences" at bounding box center [1132, 162] width 95 height 20
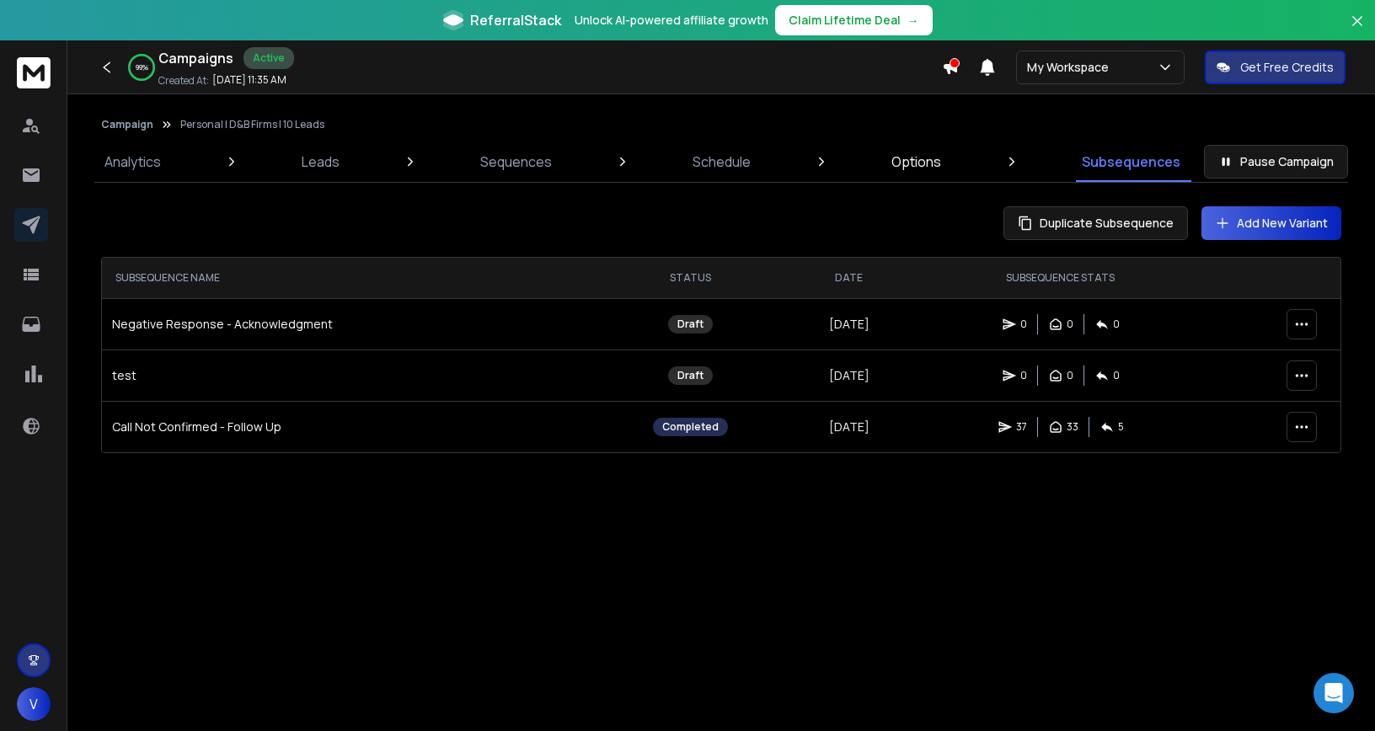
click at [926, 167] on p "Options" at bounding box center [916, 162] width 50 height 20
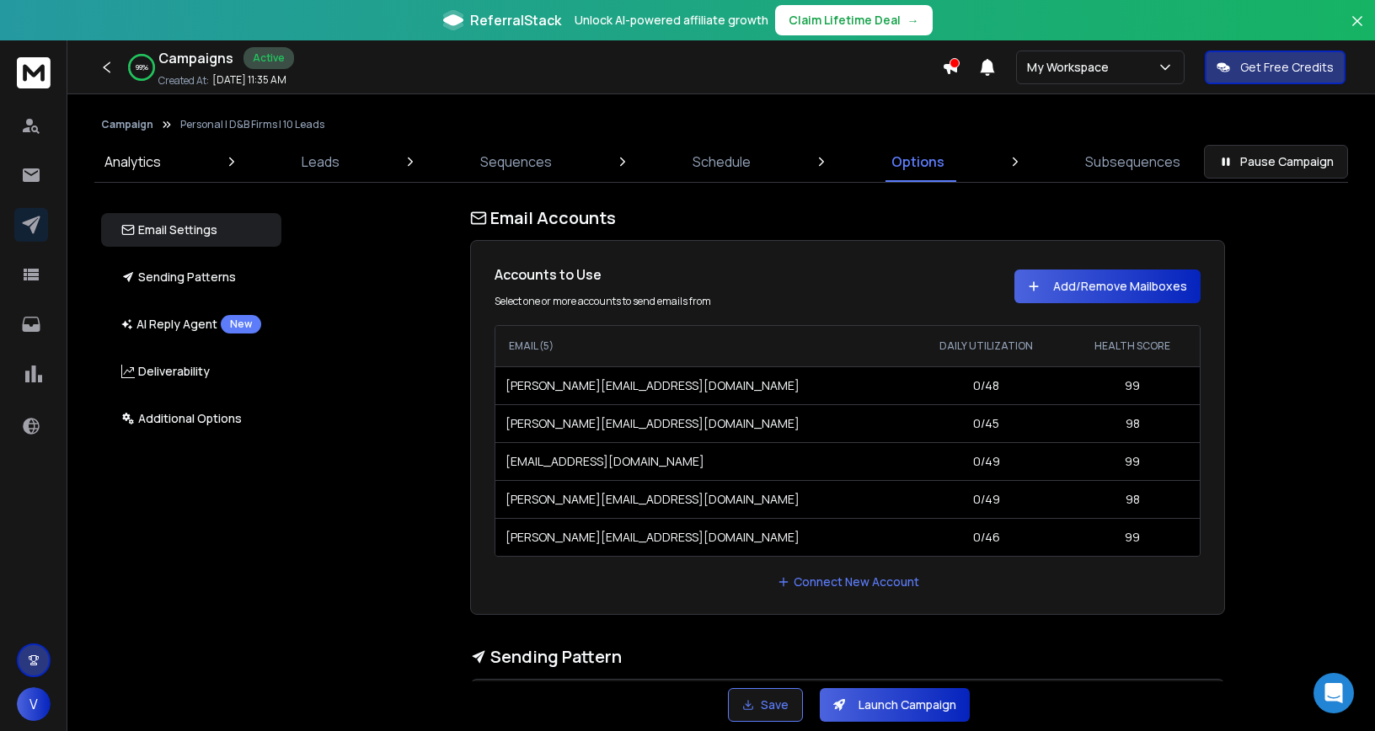
click at [137, 160] on p "Analytics" at bounding box center [132, 162] width 56 height 20
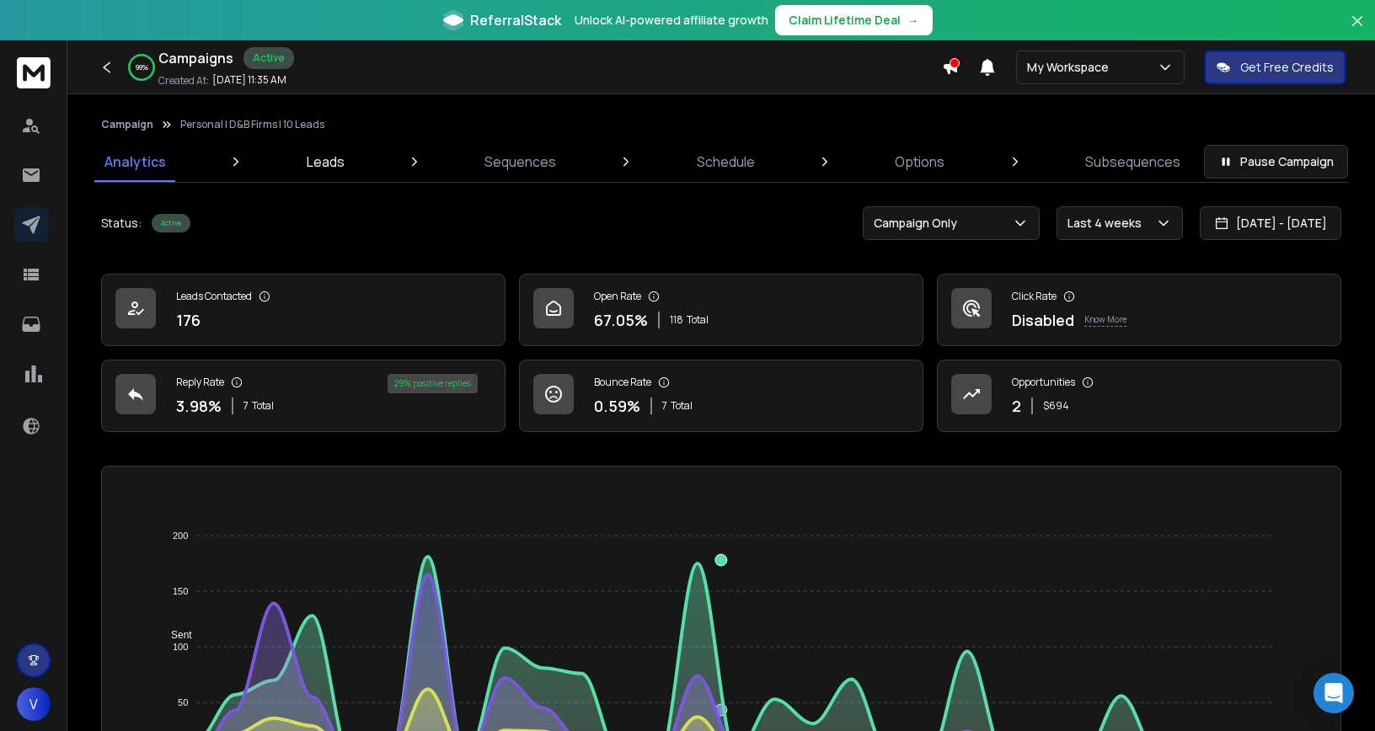
click at [328, 165] on p "Leads" at bounding box center [326, 162] width 38 height 20
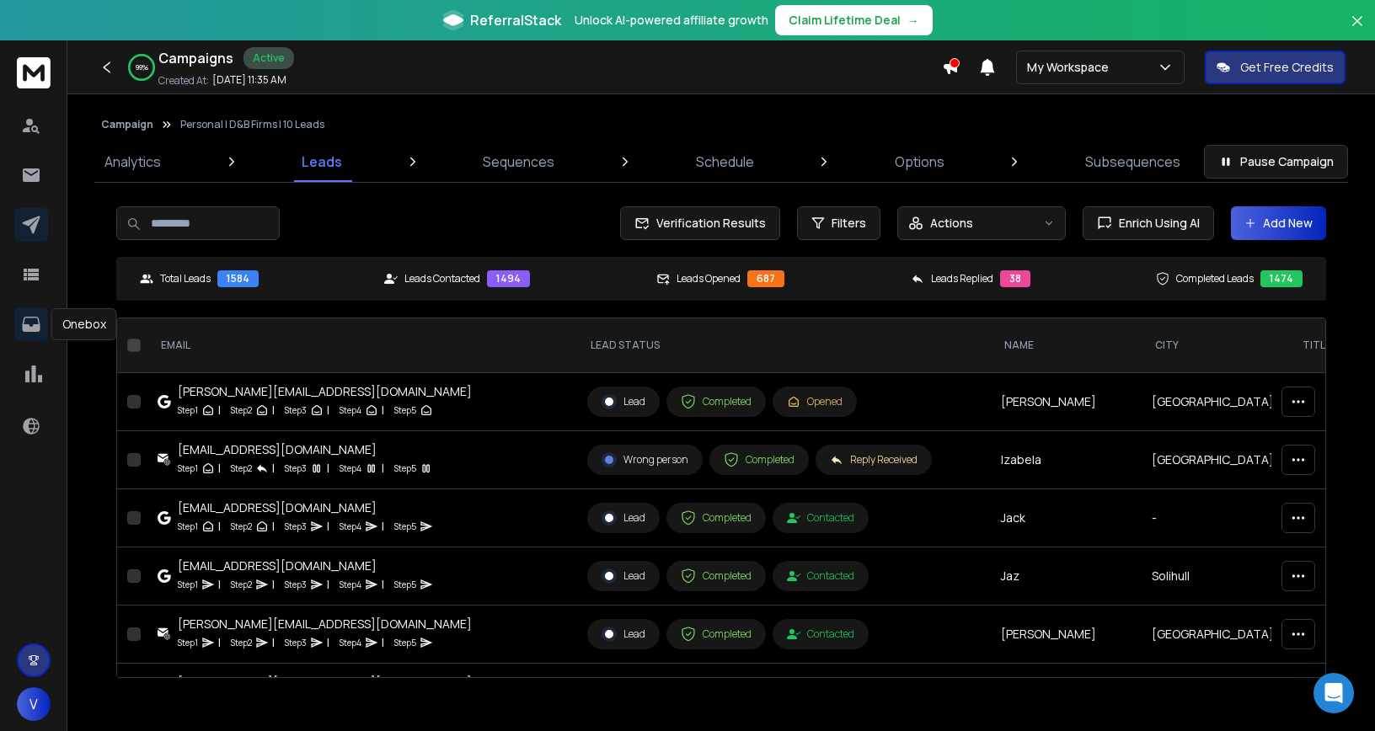
click at [35, 323] on icon at bounding box center [31, 324] width 20 height 20
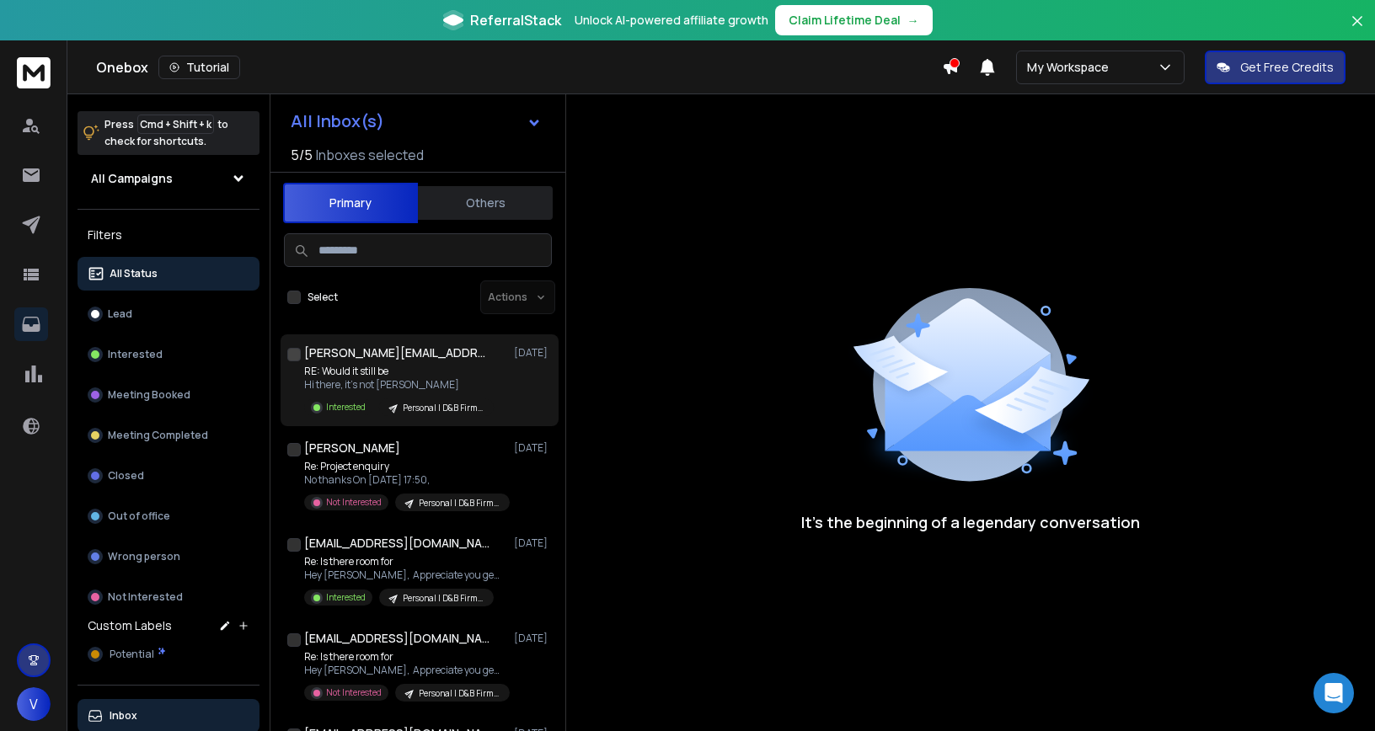
click at [415, 373] on p "RE: Would it still be" at bounding box center [399, 371] width 190 height 13
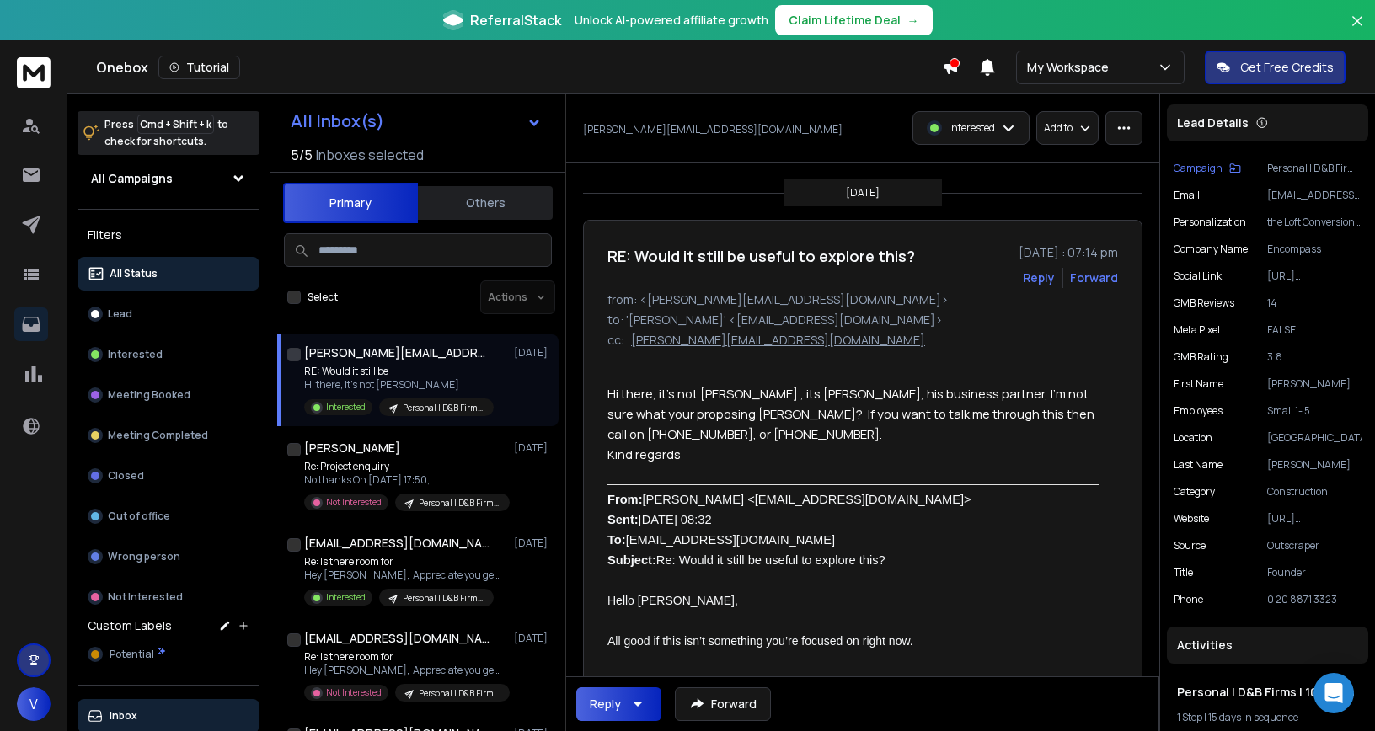
scroll to position [312, 0]
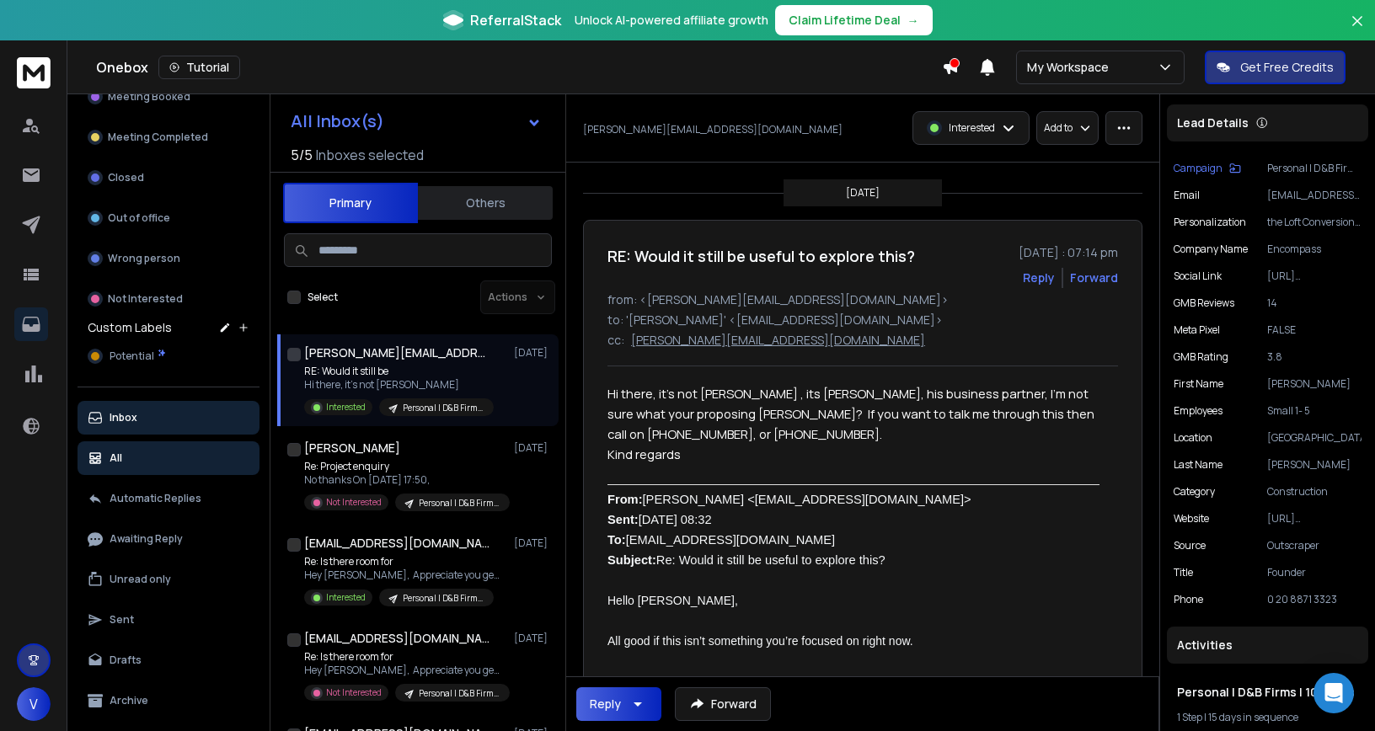
click at [109, 451] on p "All" at bounding box center [115, 457] width 13 height 13
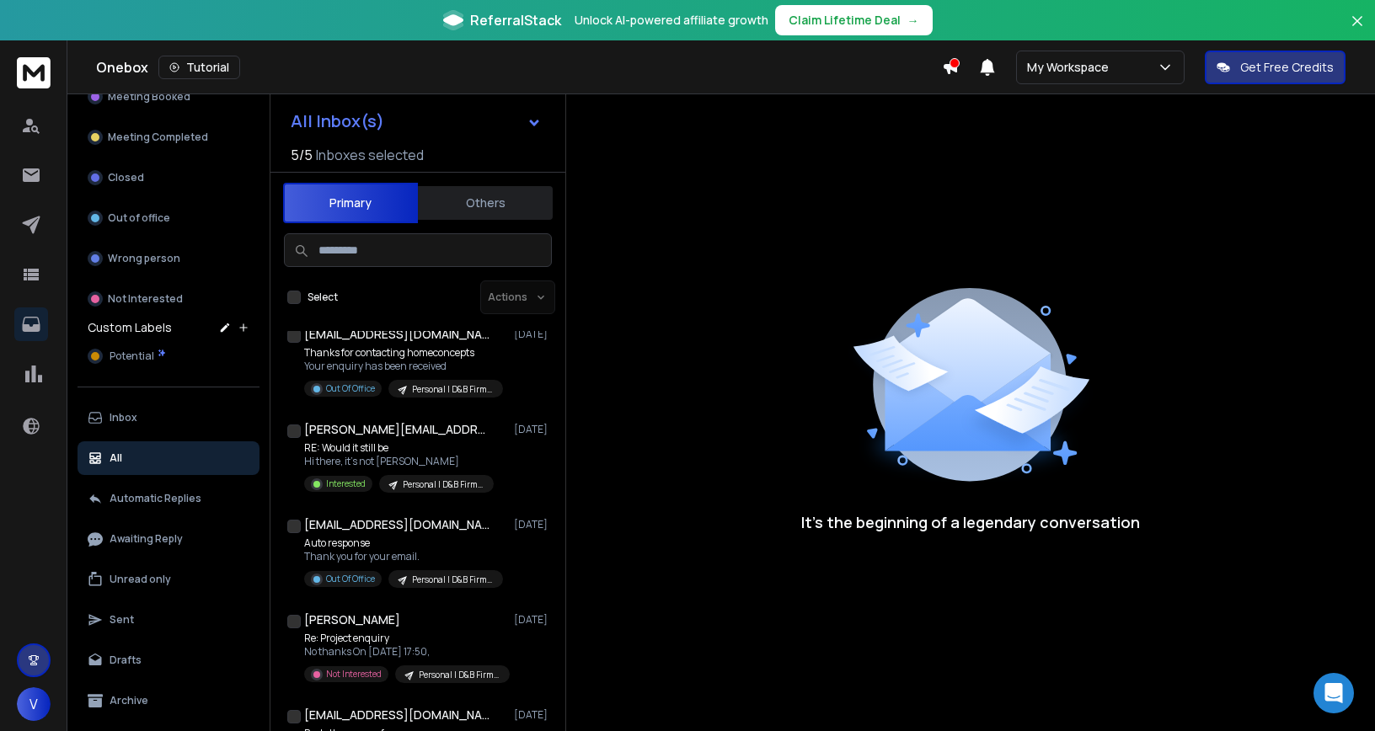
scroll to position [0, 0]
